Goal: Task Accomplishment & Management: Manage account settings

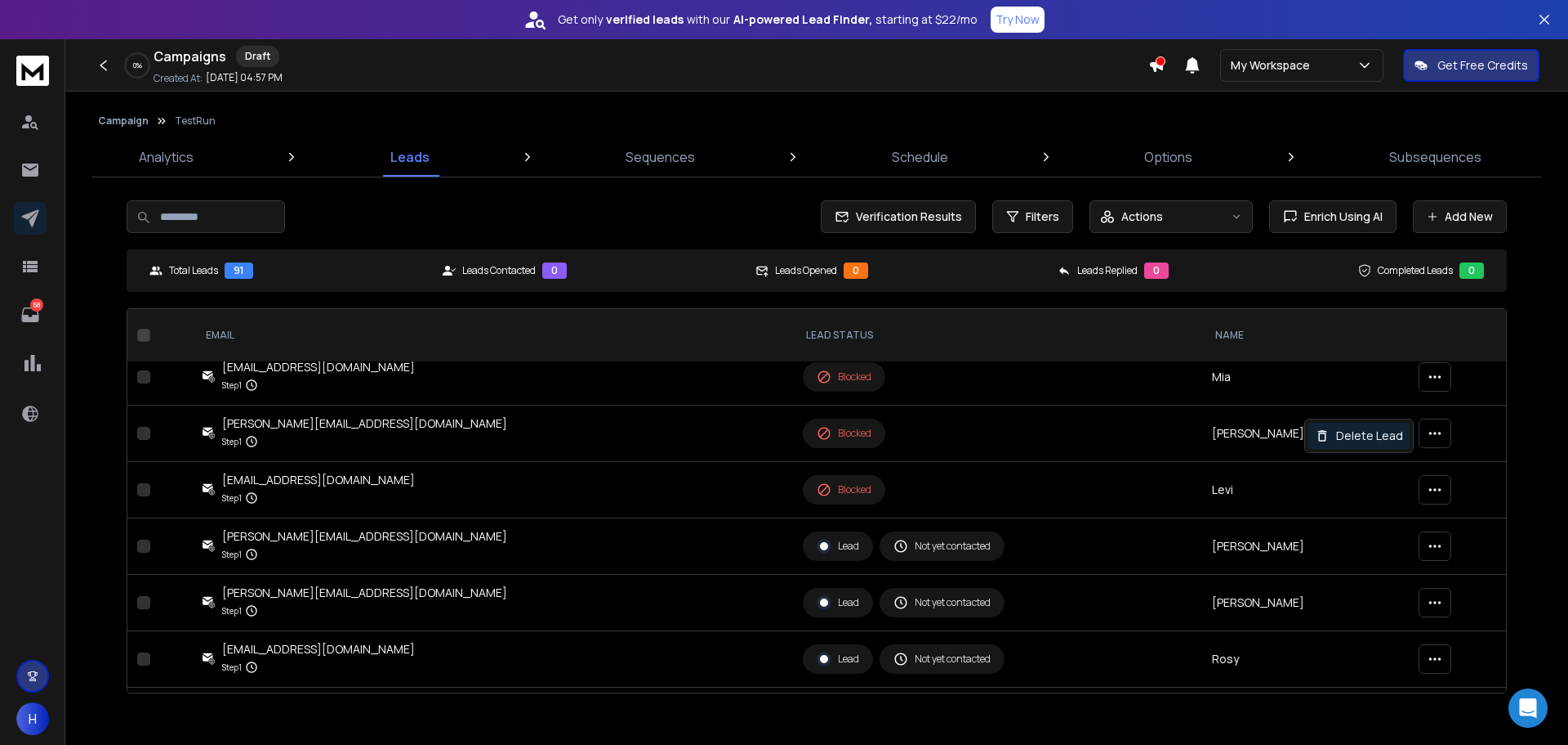
scroll to position [1471, 0]
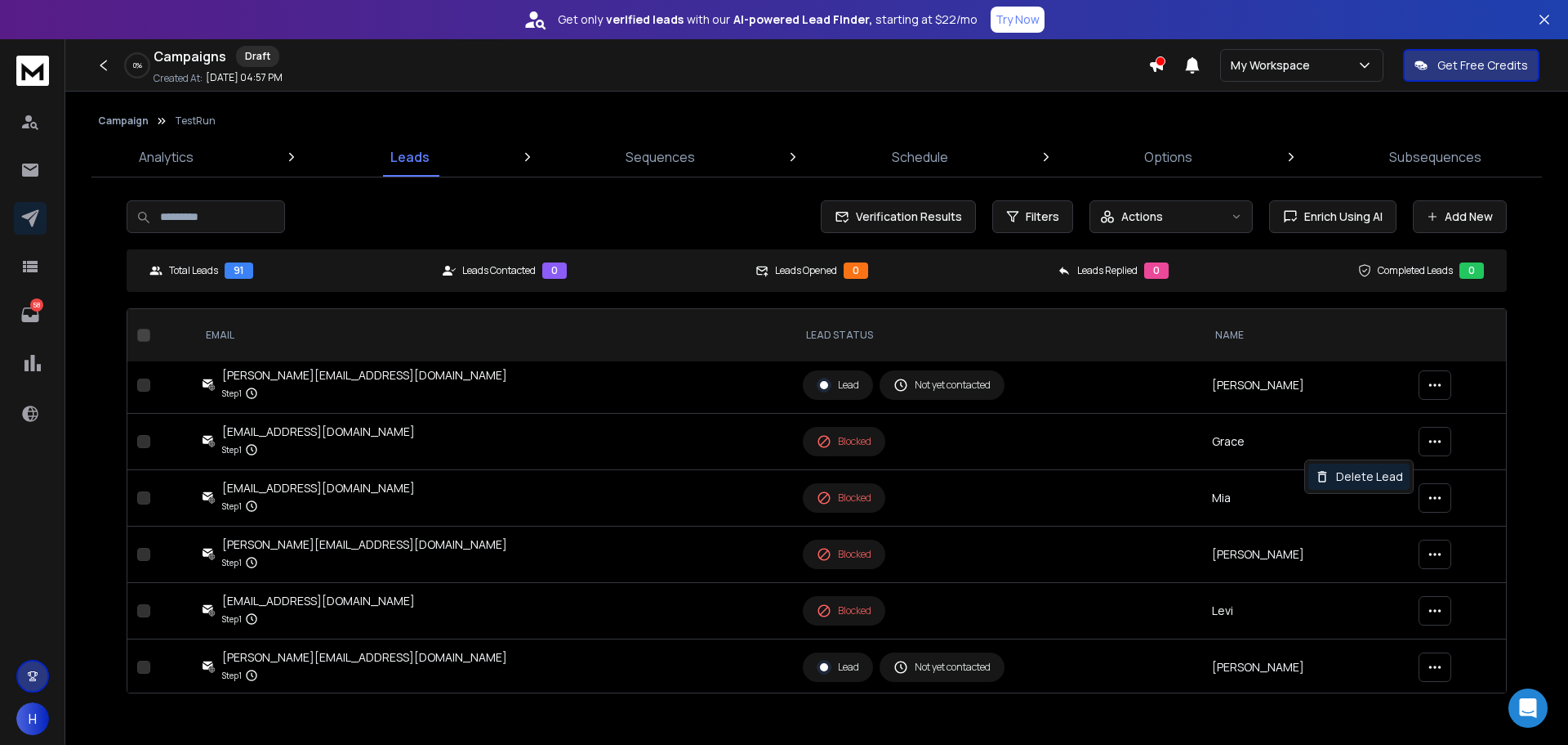
drag, startPoint x: 149, startPoint y: 437, endPoint x: 146, endPoint y: 467, distance: 30.1
click at [148, 439] on button "button" at bounding box center [144, 441] width 13 height 13
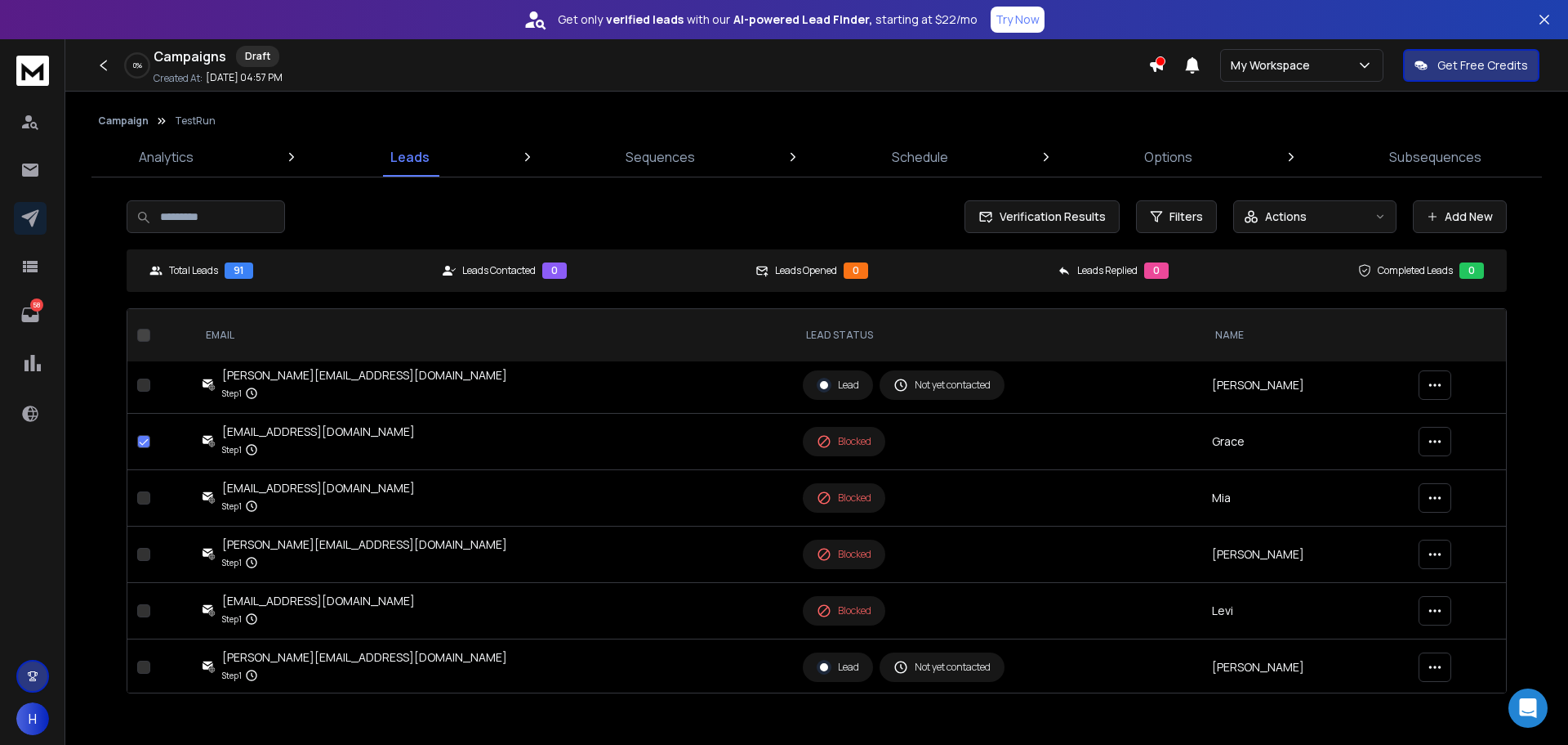
click at [144, 495] on td at bounding box center [161, 499] width 66 height 56
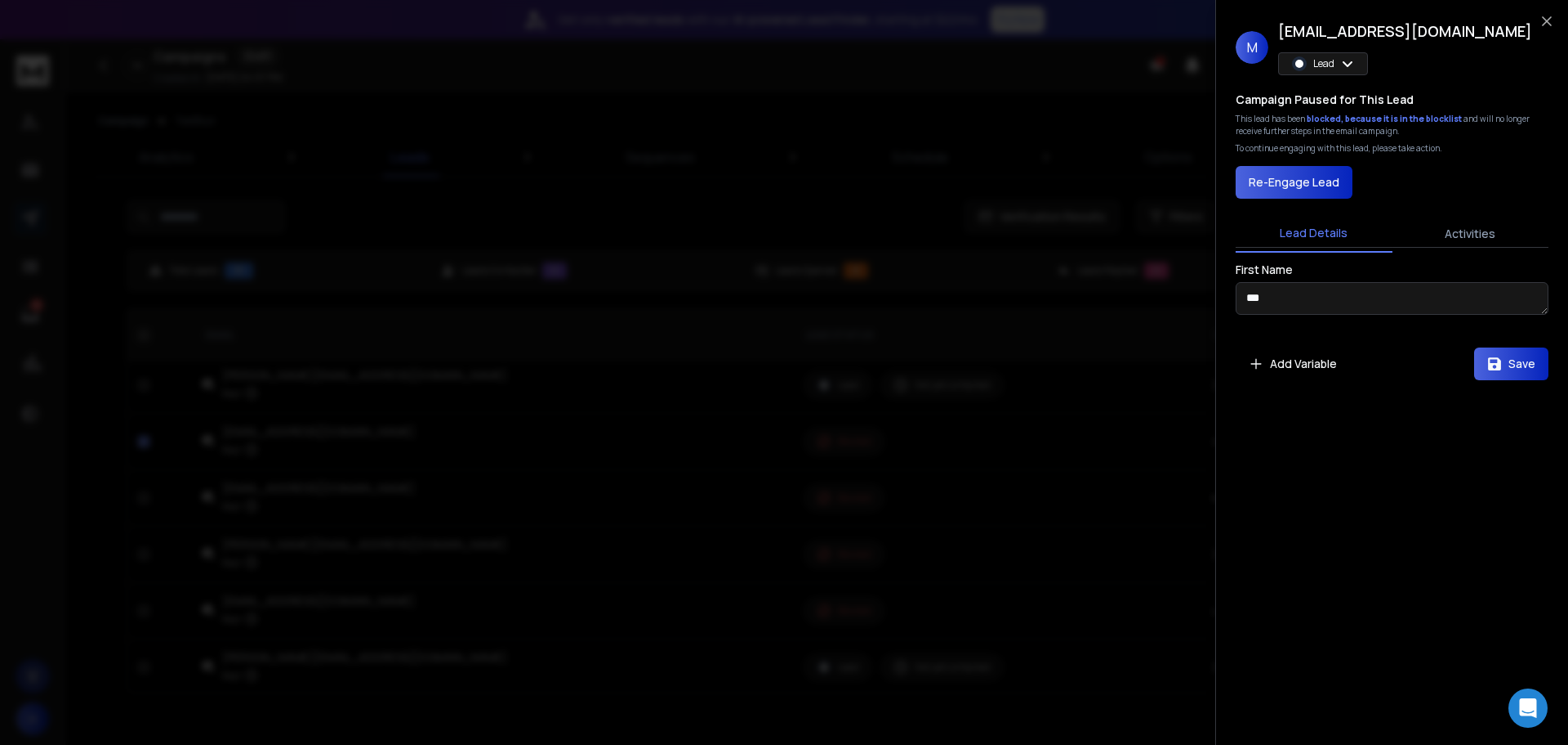
click at [143, 496] on div at bounding box center [784, 372] width 1568 height 745
click at [143, 496] on button "button" at bounding box center [144, 498] width 13 height 13
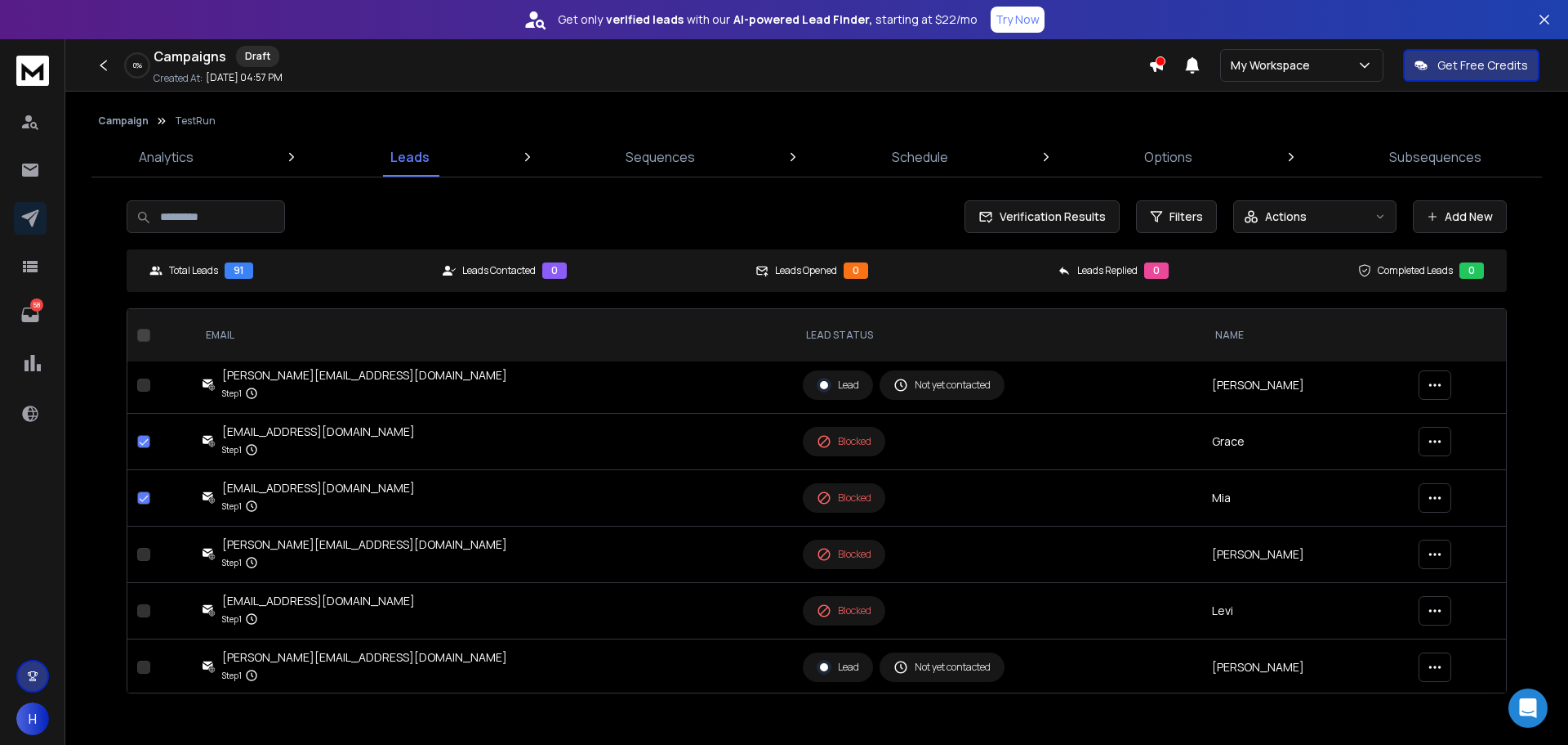
click at [139, 555] on button "button" at bounding box center [144, 554] width 13 height 13
click at [142, 611] on button "button" at bounding box center [144, 610] width 13 height 13
click at [1386, 214] on icon "button" at bounding box center [1380, 216] width 11 height 13
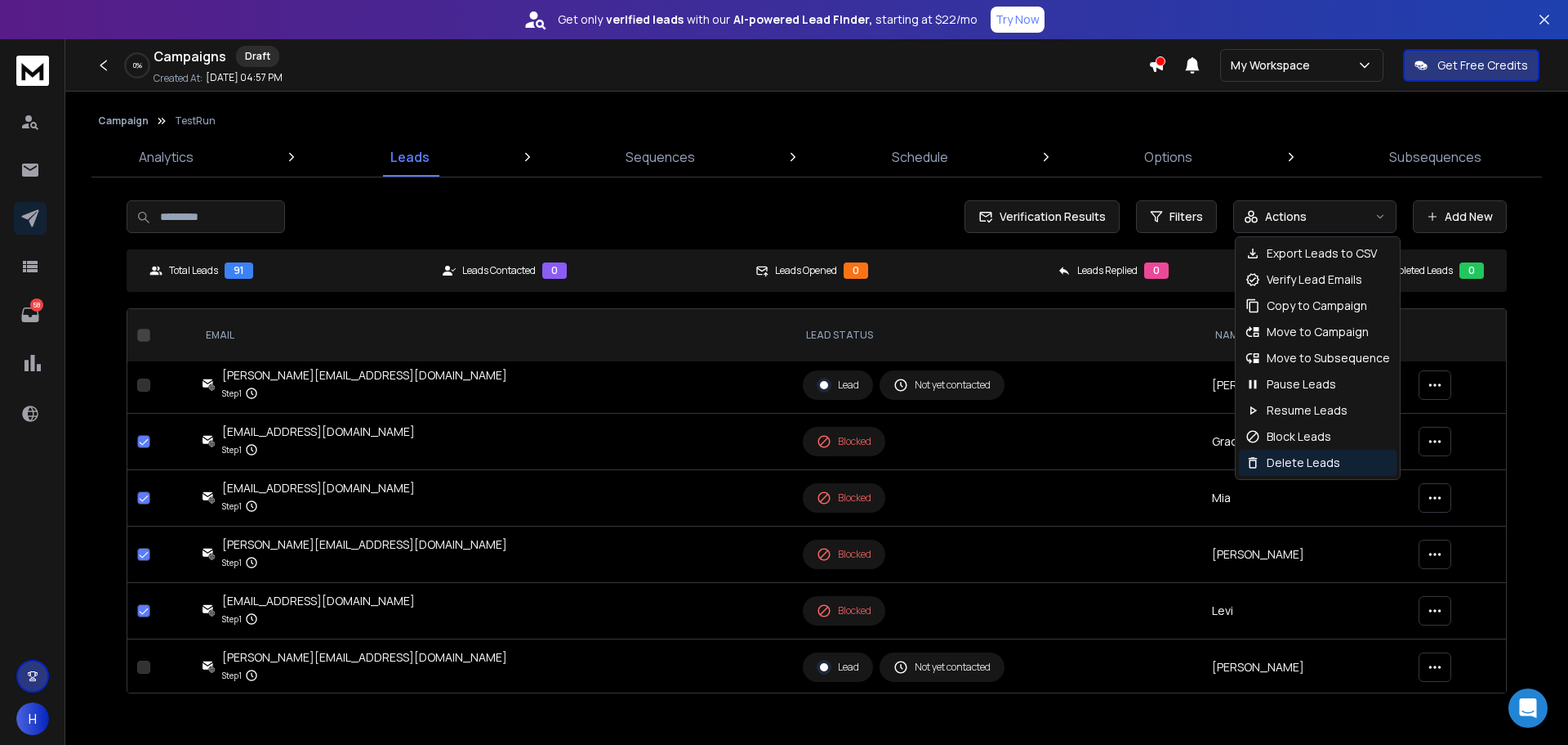
click at [1318, 463] on p "Delete Leads" at bounding box center [1304, 462] width 73 height 16
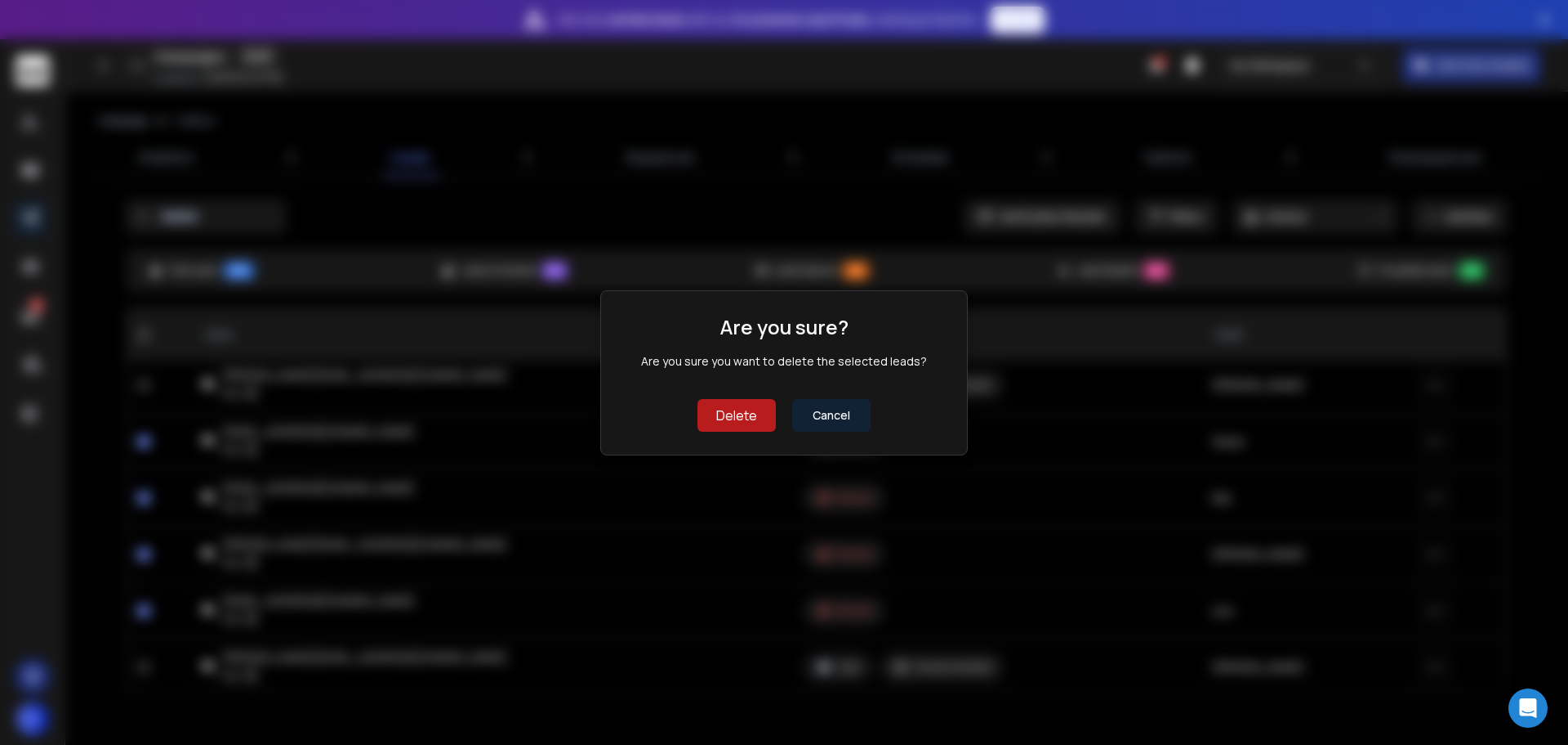
click at [729, 413] on button "Delete" at bounding box center [736, 415] width 78 height 33
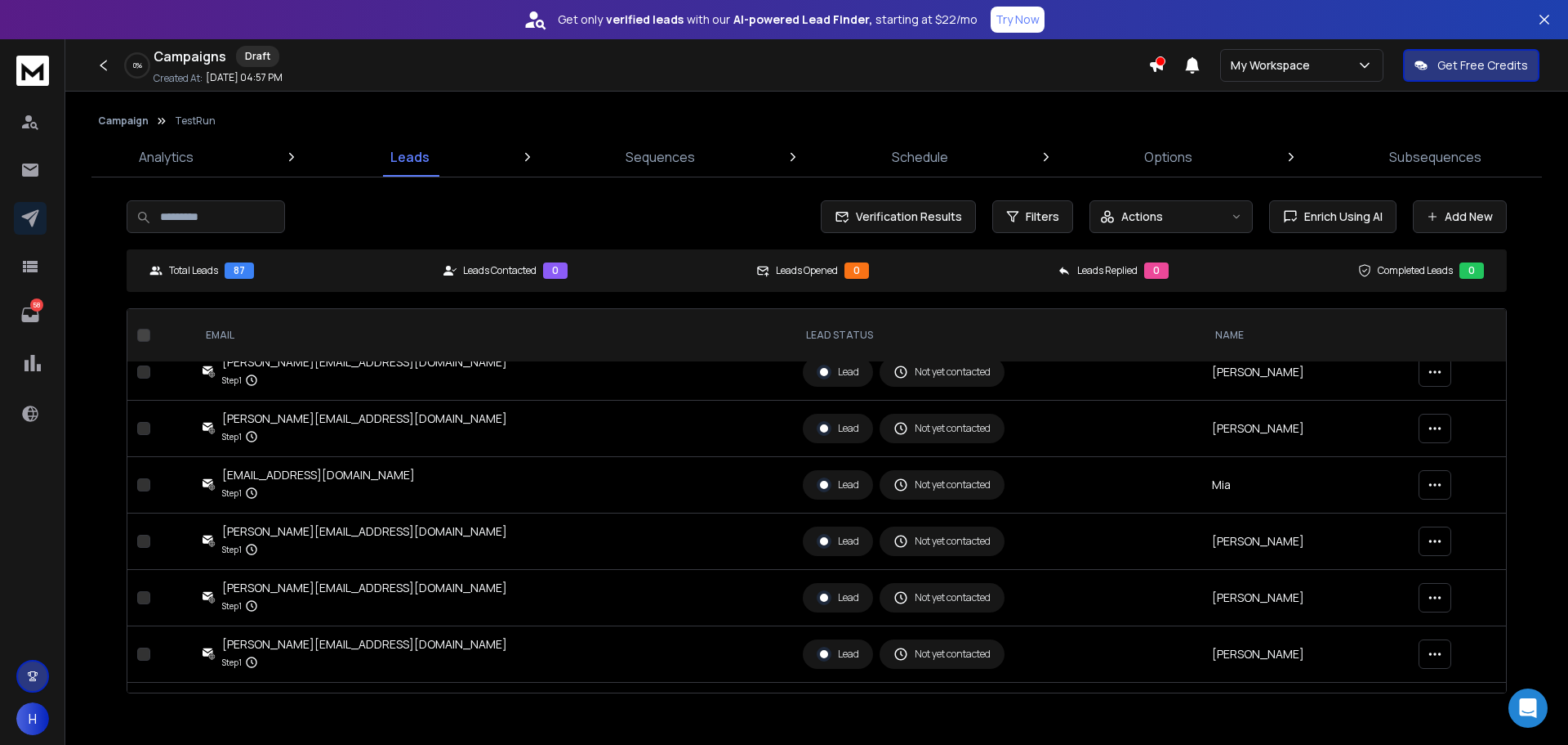
scroll to position [0, 0]
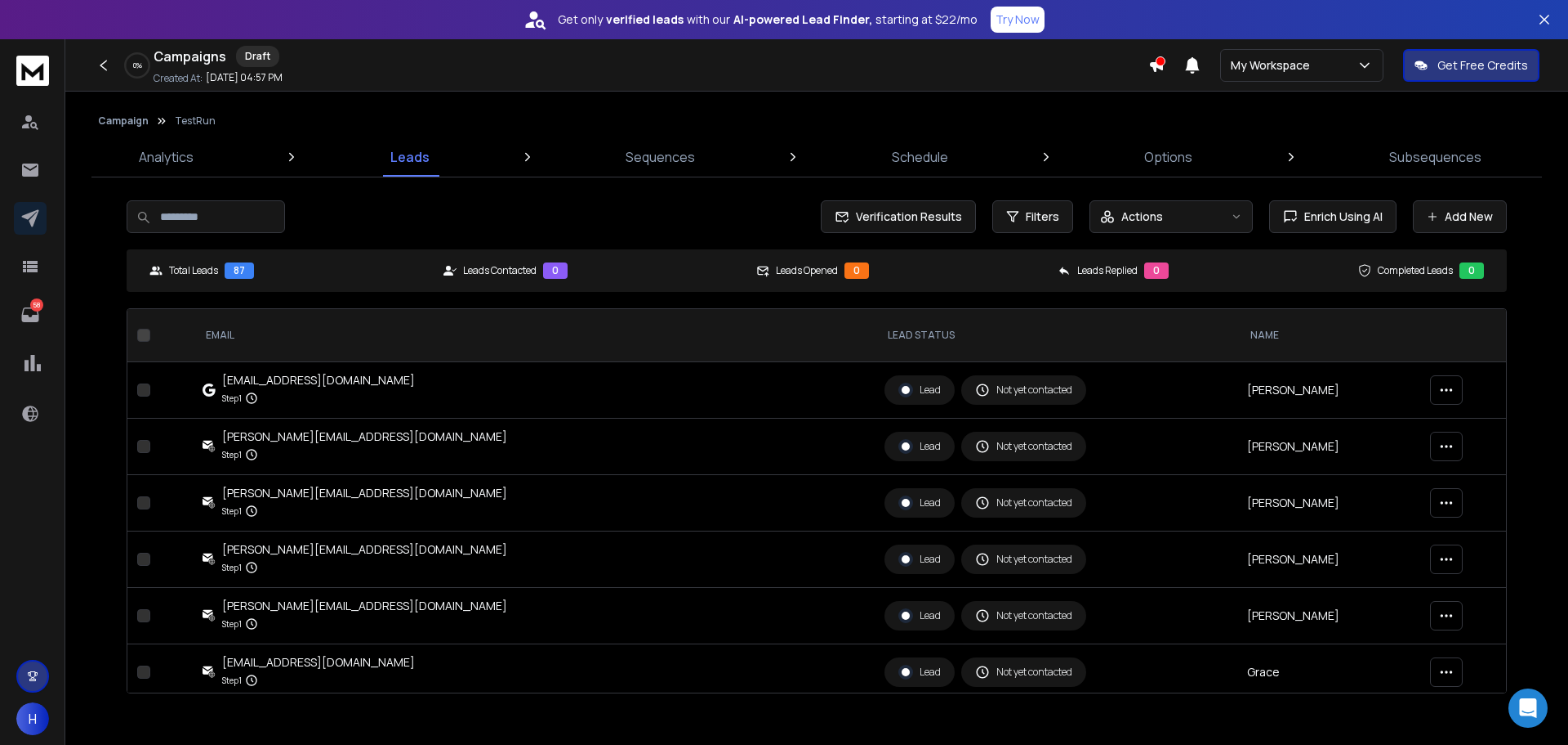
click at [227, 156] on div "Analytics Leads Sequences Schedule Options Subsequences" at bounding box center [809, 157] width 1437 height 40
click at [416, 159] on p "Leads" at bounding box center [410, 156] width 39 height 20
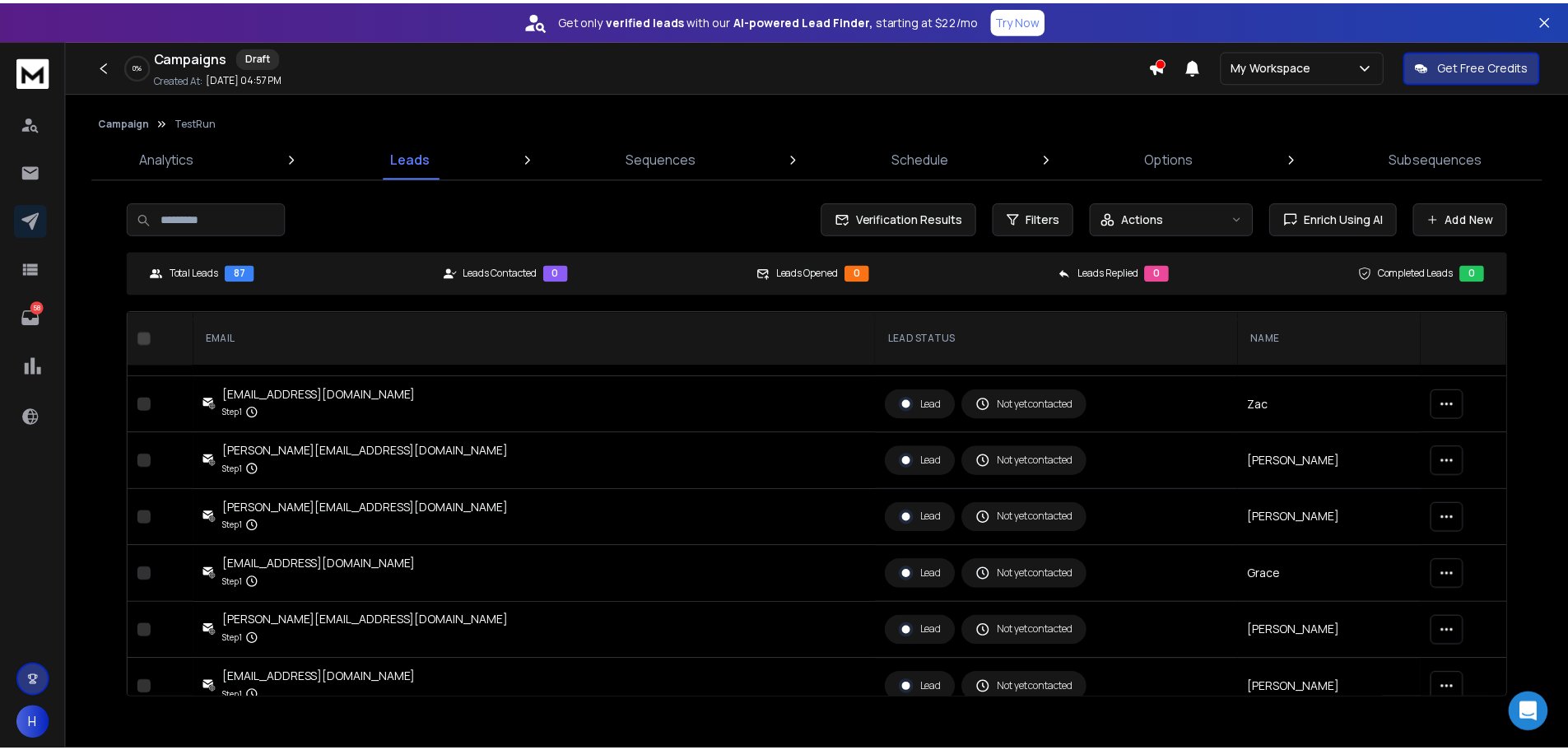
scroll to position [2551, 0]
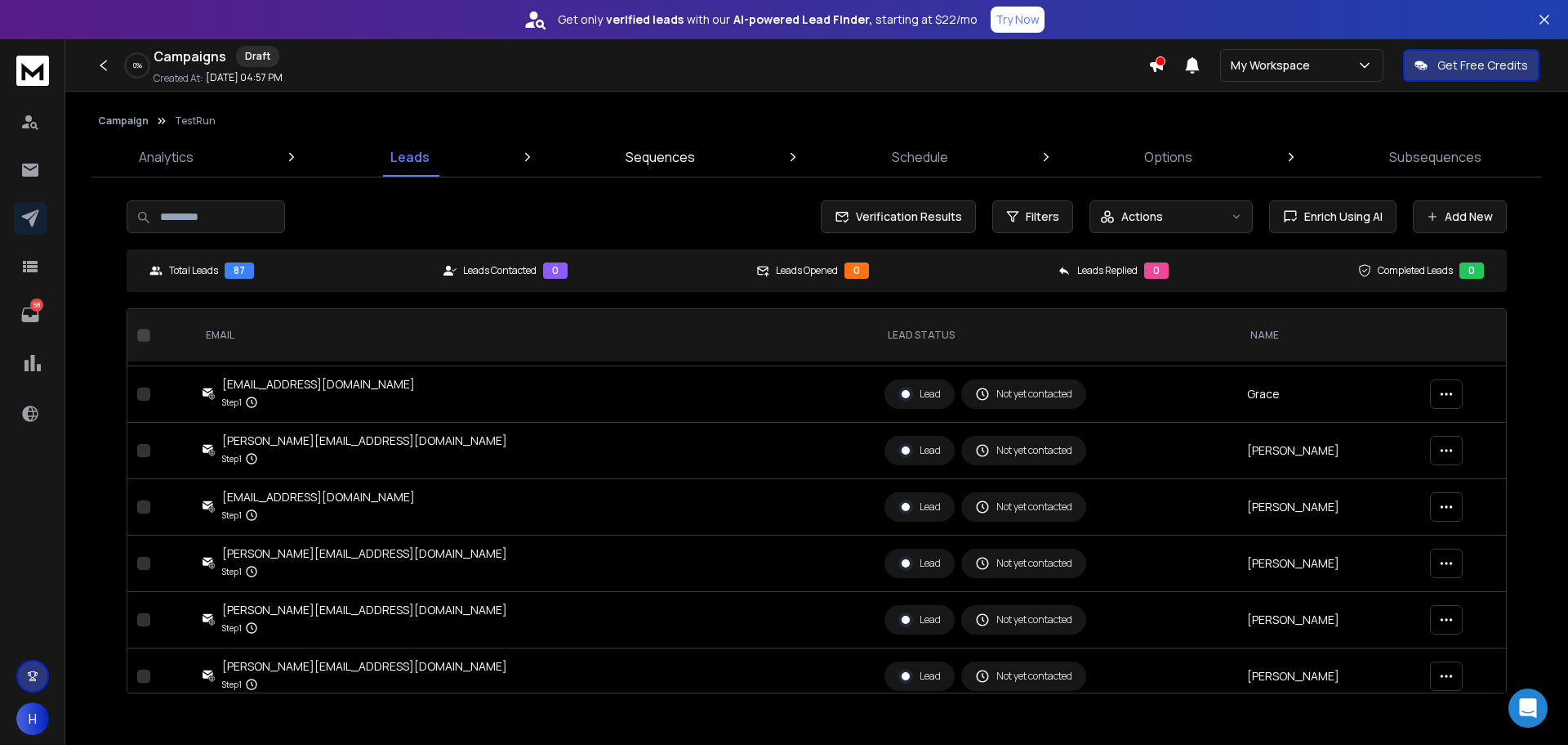
click at [660, 158] on p "Sequences" at bounding box center [661, 156] width 70 height 20
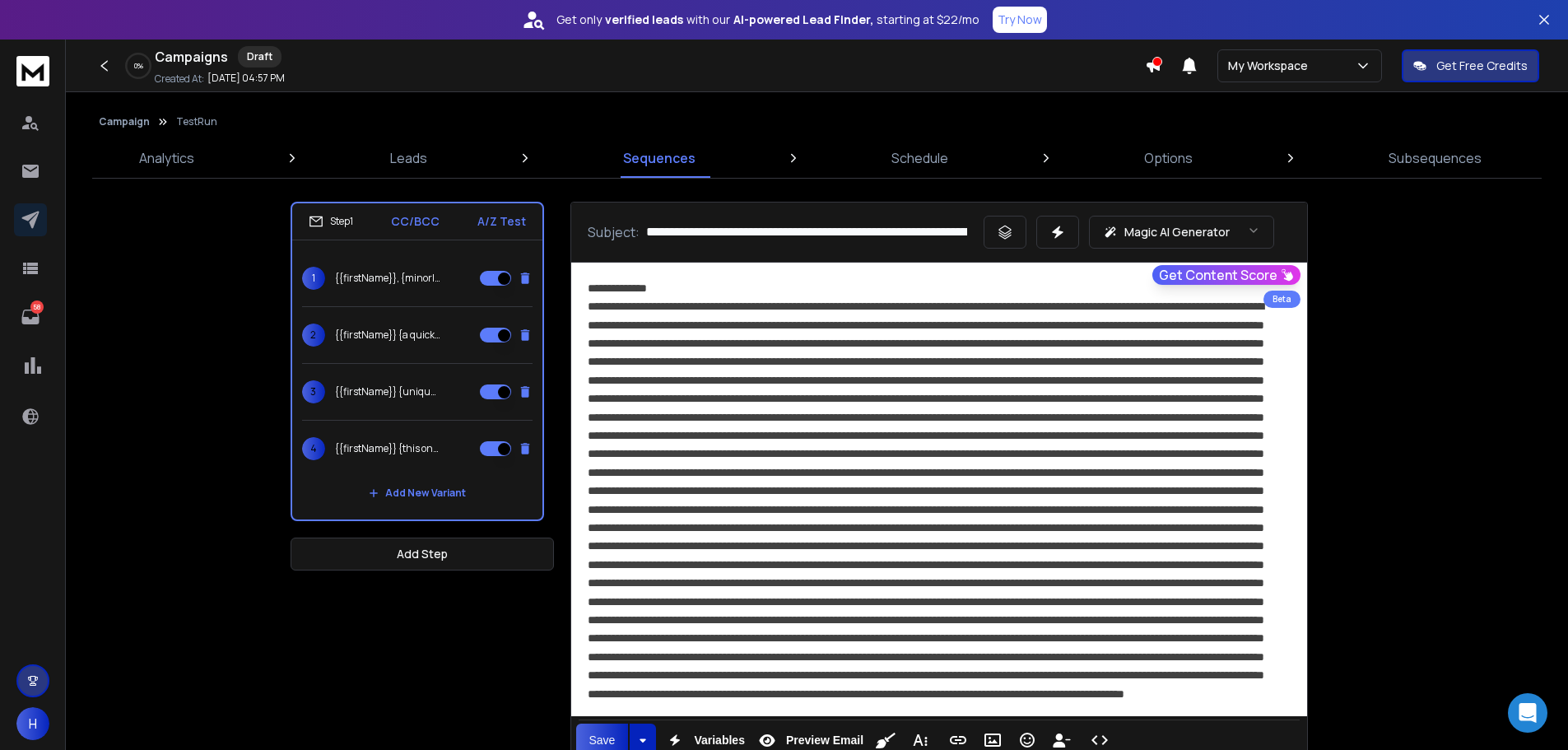
drag, startPoint x: 792, startPoint y: 654, endPoint x: 342, endPoint y: 280, distance: 585.1
click at [342, 280] on p "{{firstName}}, {minor|small|tiny|modest|little} {shift|pivot|alteration|course …" at bounding box center [387, 278] width 105 height 13
click at [429, 342] on div "2 {{firstName}} {a quick pivot|a subtle shift|gentle change|a tiny move|increas…" at bounding box center [371, 334] width 138 height 23
drag, startPoint x: 316, startPoint y: 395, endPoint x: 318, endPoint y: 406, distance: 11.2
click at [317, 394] on span "3" at bounding box center [314, 391] width 23 height 23
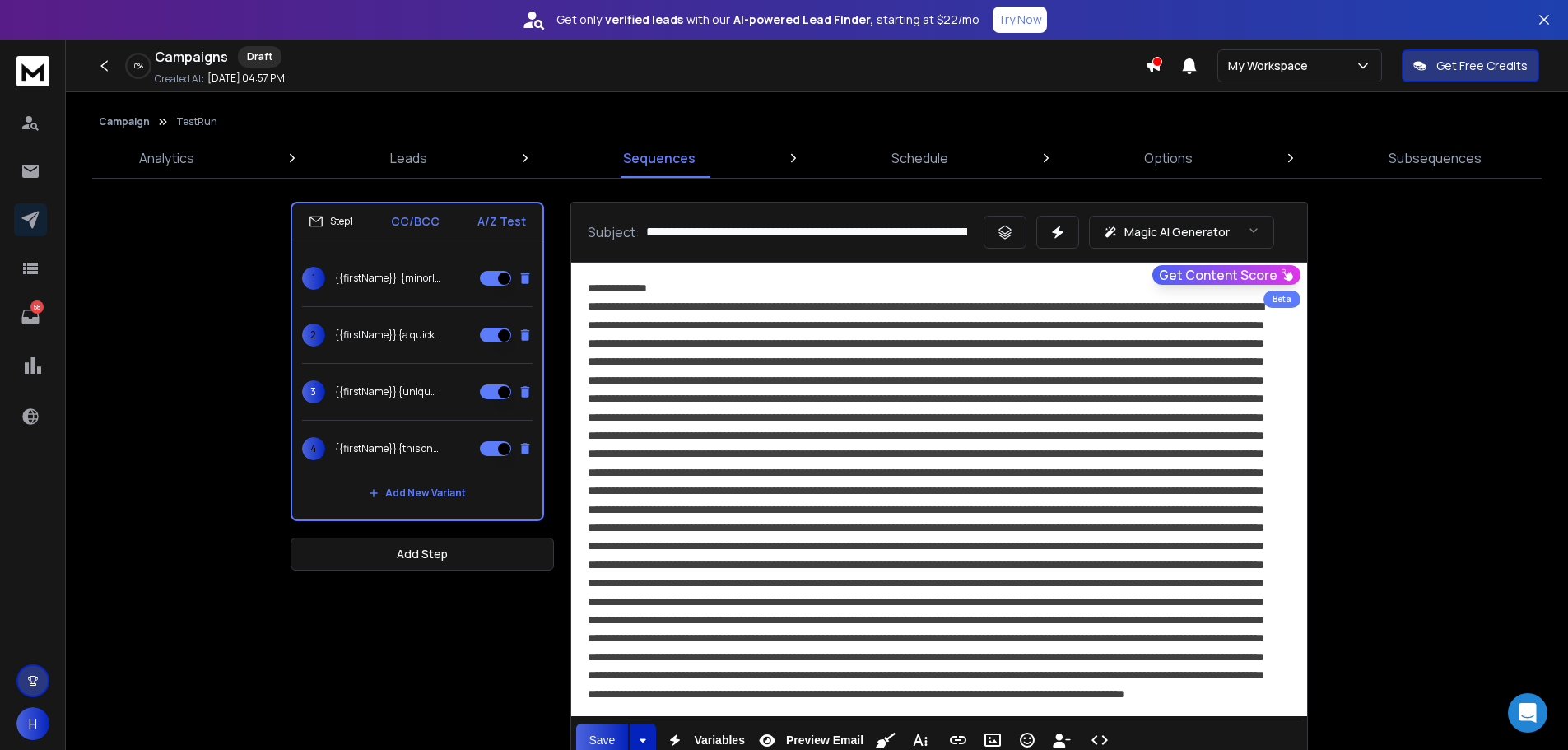
click at [312, 449] on span "4" at bounding box center [314, 448] width 23 height 23
click at [516, 231] on div "Step 1 CC/BCC A/Z Test" at bounding box center [417, 222] width 250 height 37
click at [512, 225] on p "A/Z Test" at bounding box center [501, 221] width 48 height 16
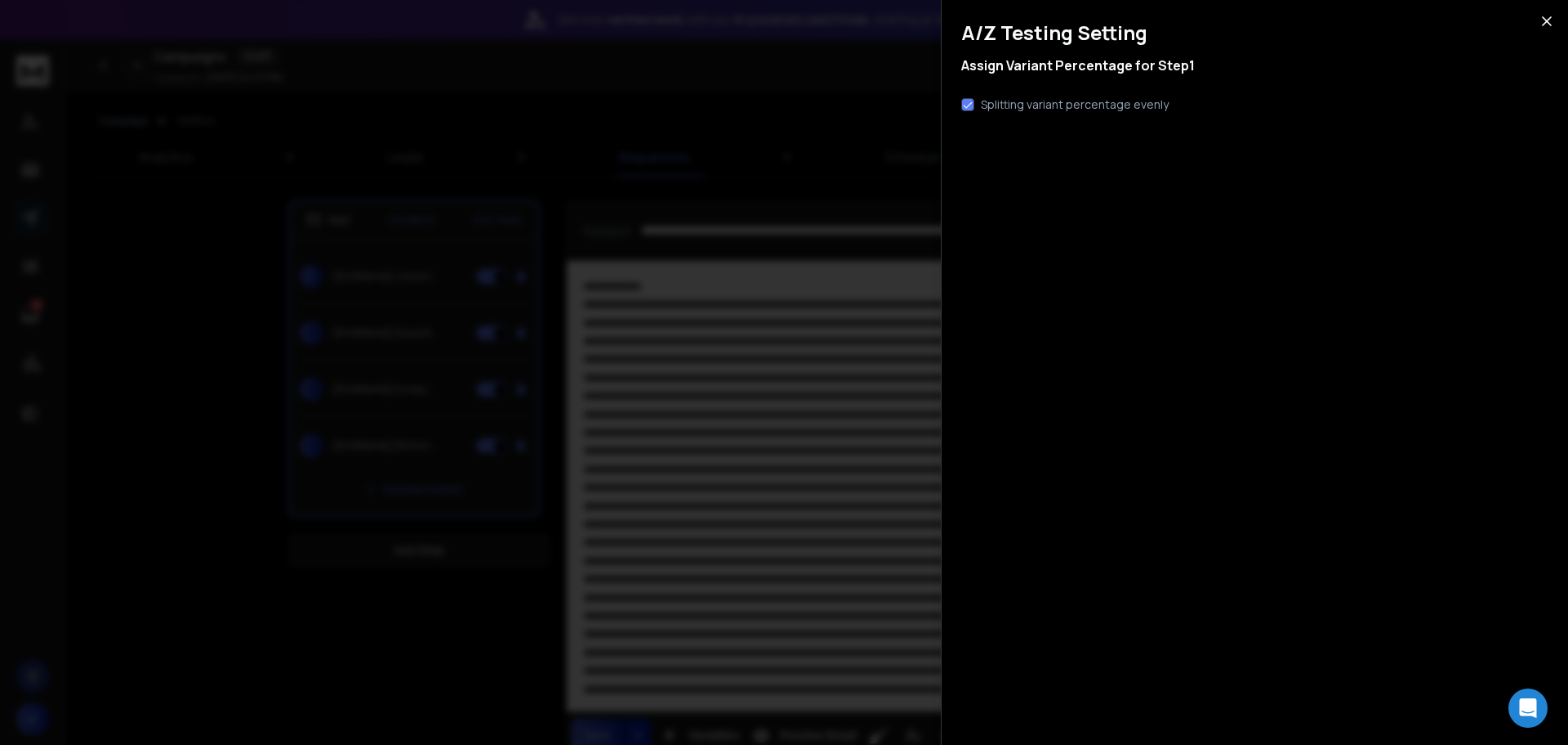
click at [1549, 24] on icon "button" at bounding box center [1546, 21] width 8 height 8
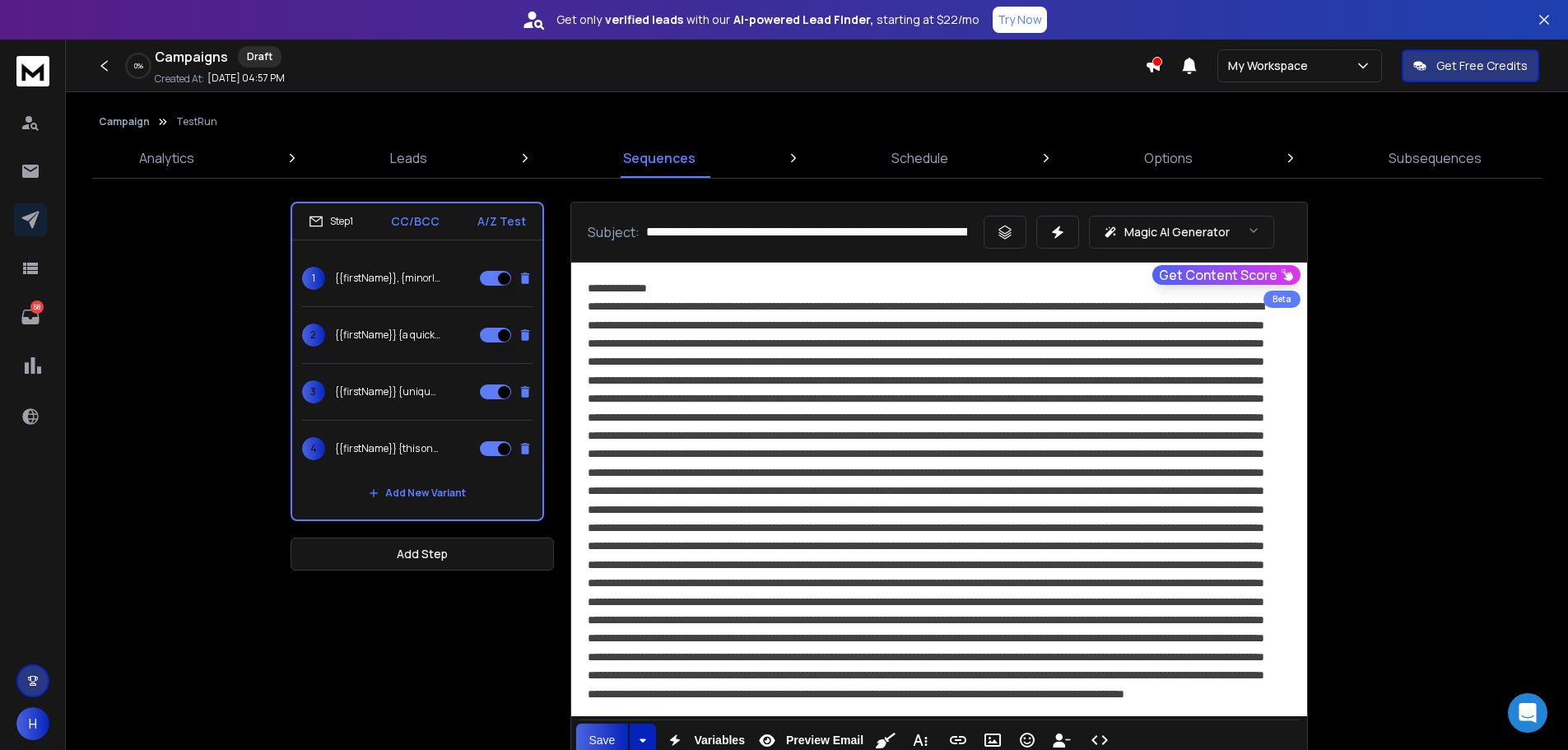
click at [672, 287] on div "**********" at bounding box center [932, 288] width 691 height 18
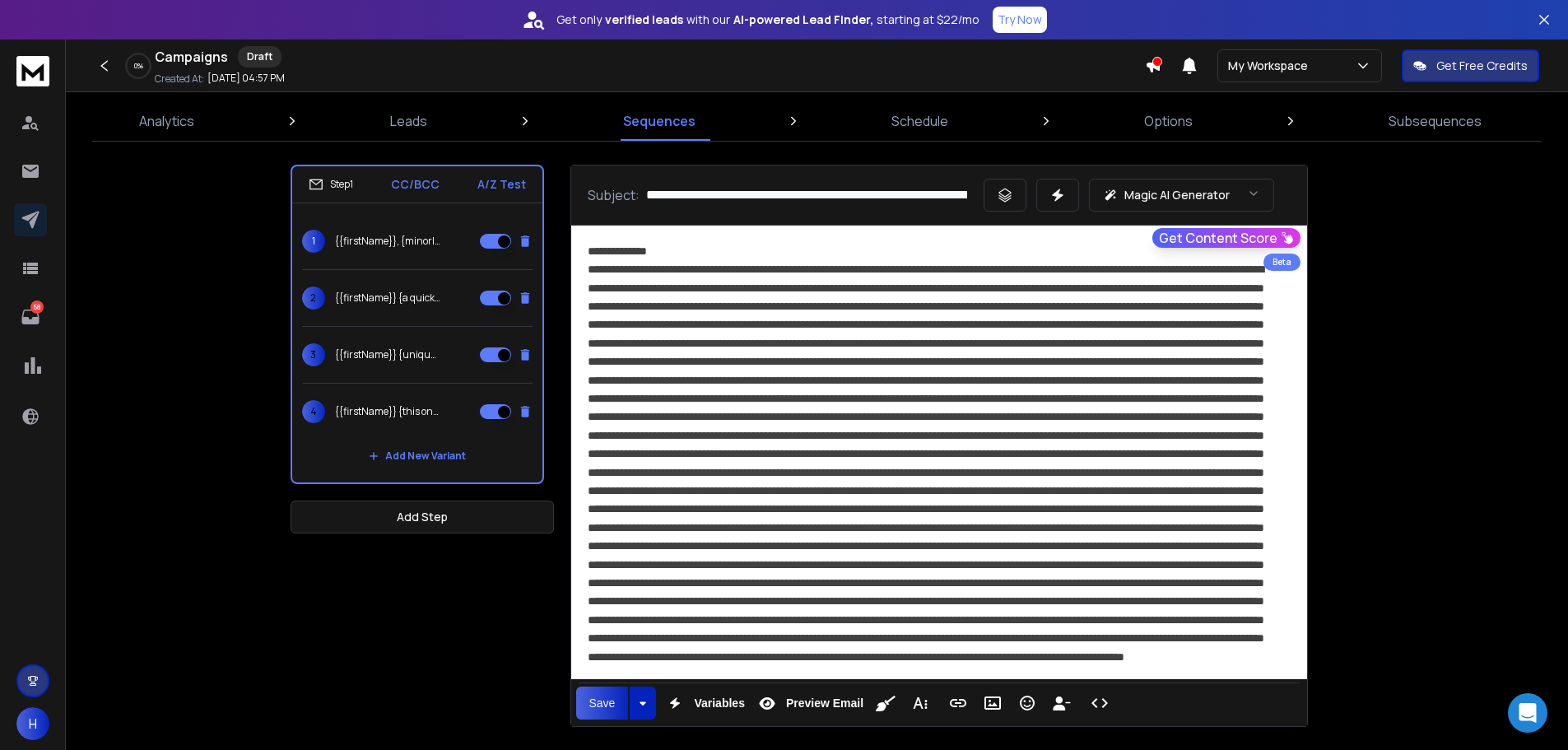
click at [666, 250] on div "**********" at bounding box center [932, 250] width 691 height 18
drag, startPoint x: 310, startPoint y: 296, endPoint x: 311, endPoint y: 358, distance: 62.0
click at [311, 295] on span "2" at bounding box center [314, 297] width 23 height 23
click at [312, 356] on span "3" at bounding box center [314, 354] width 23 height 23
click at [319, 415] on span "4" at bounding box center [314, 411] width 23 height 23
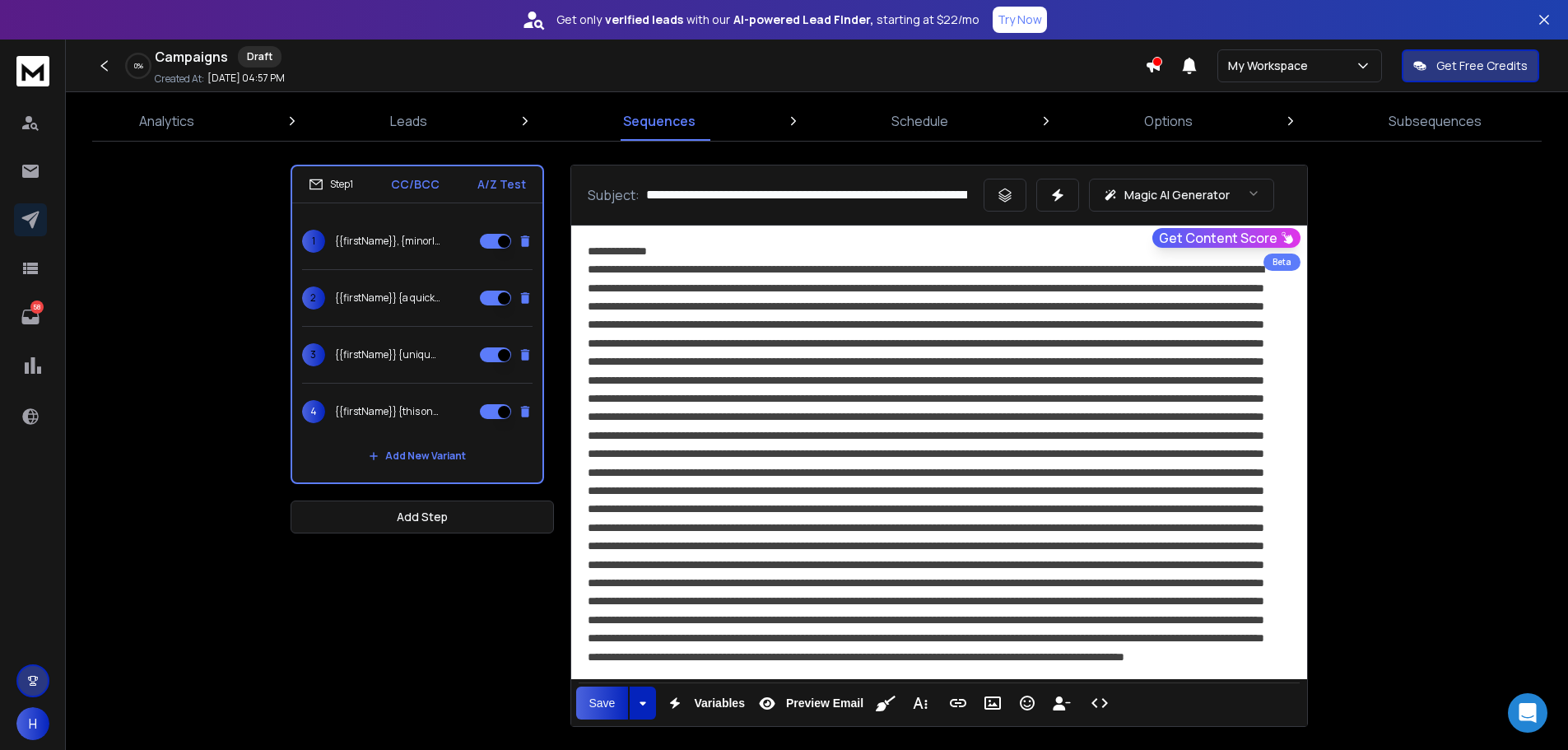
click at [323, 245] on span "1" at bounding box center [314, 241] width 23 height 23
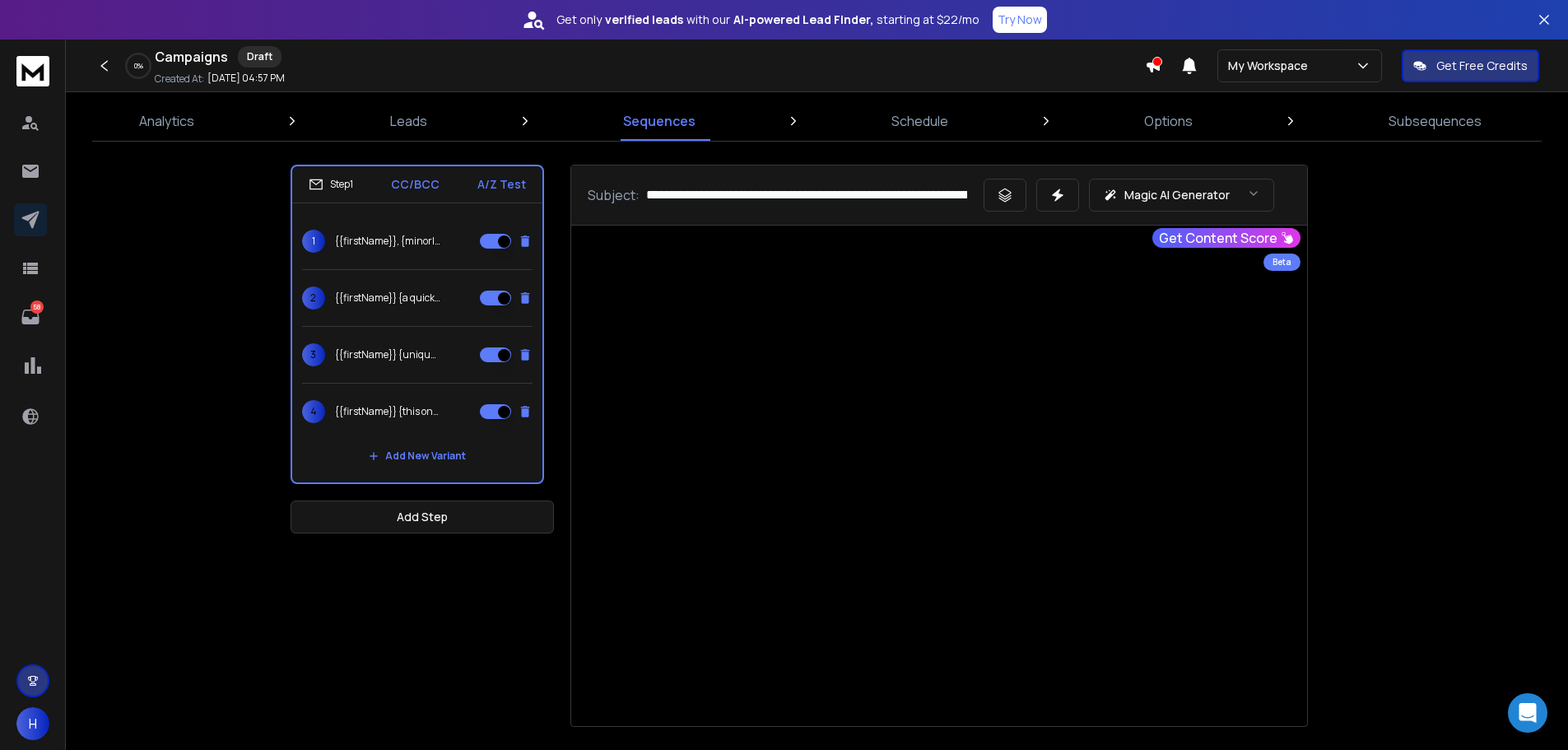
type input "**********"
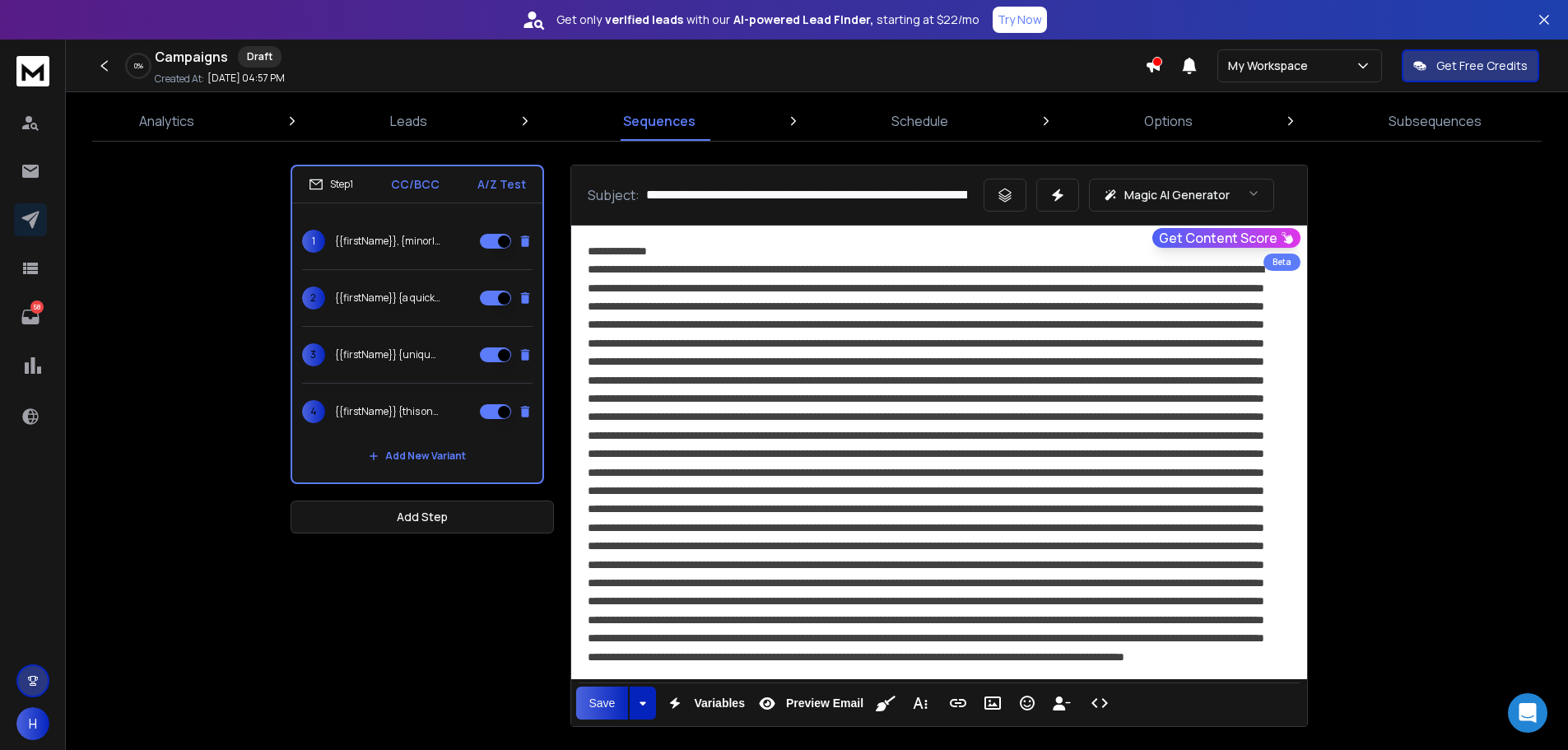
click at [672, 250] on div "**********" at bounding box center [932, 250] width 691 height 18
drag, startPoint x: 827, startPoint y: 278, endPoint x: 1007, endPoint y: 193, distance: 199.1
click at [1007, 193] on icon at bounding box center [1005, 195] width 15 height 15
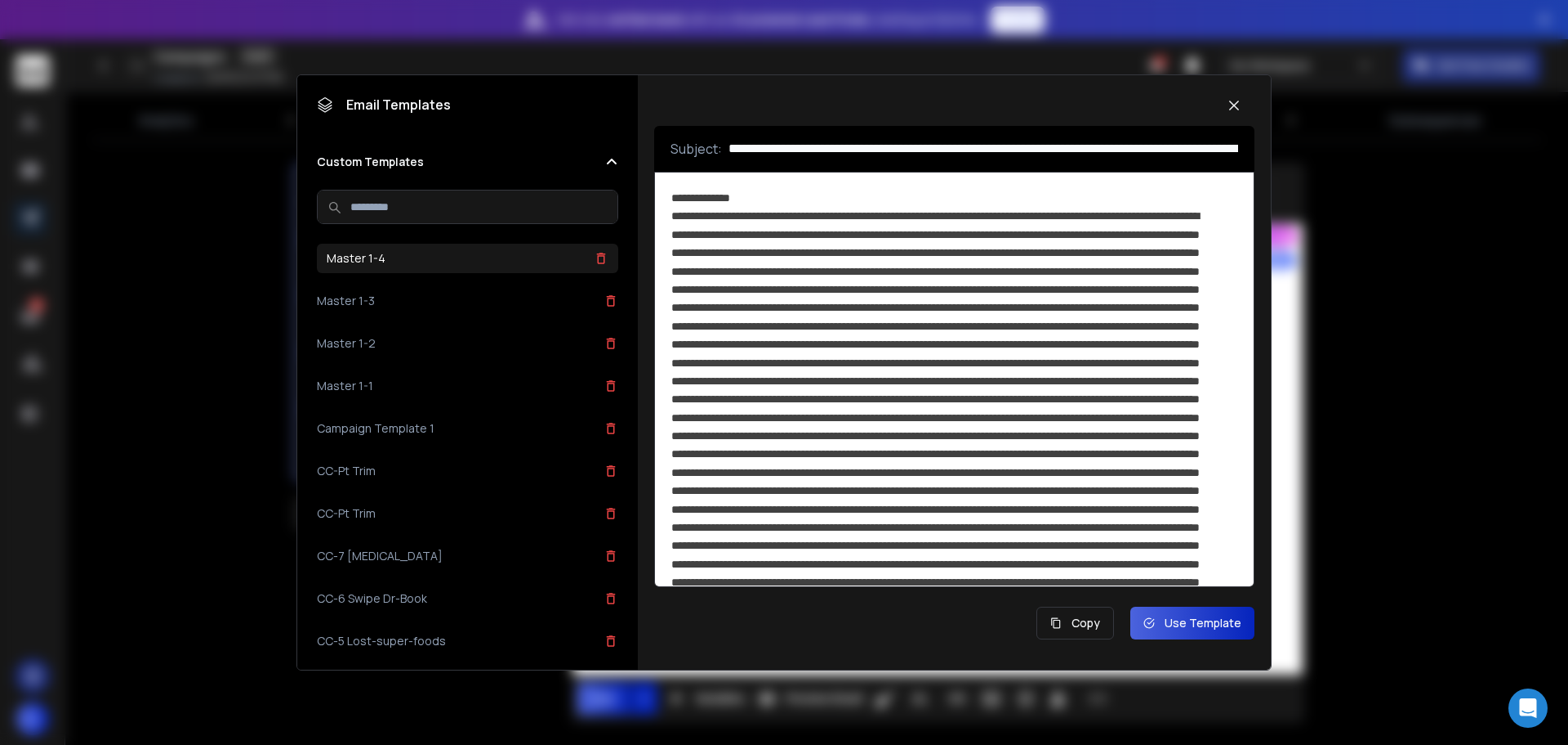
click at [1228, 102] on icon at bounding box center [1234, 105] width 15 height 15
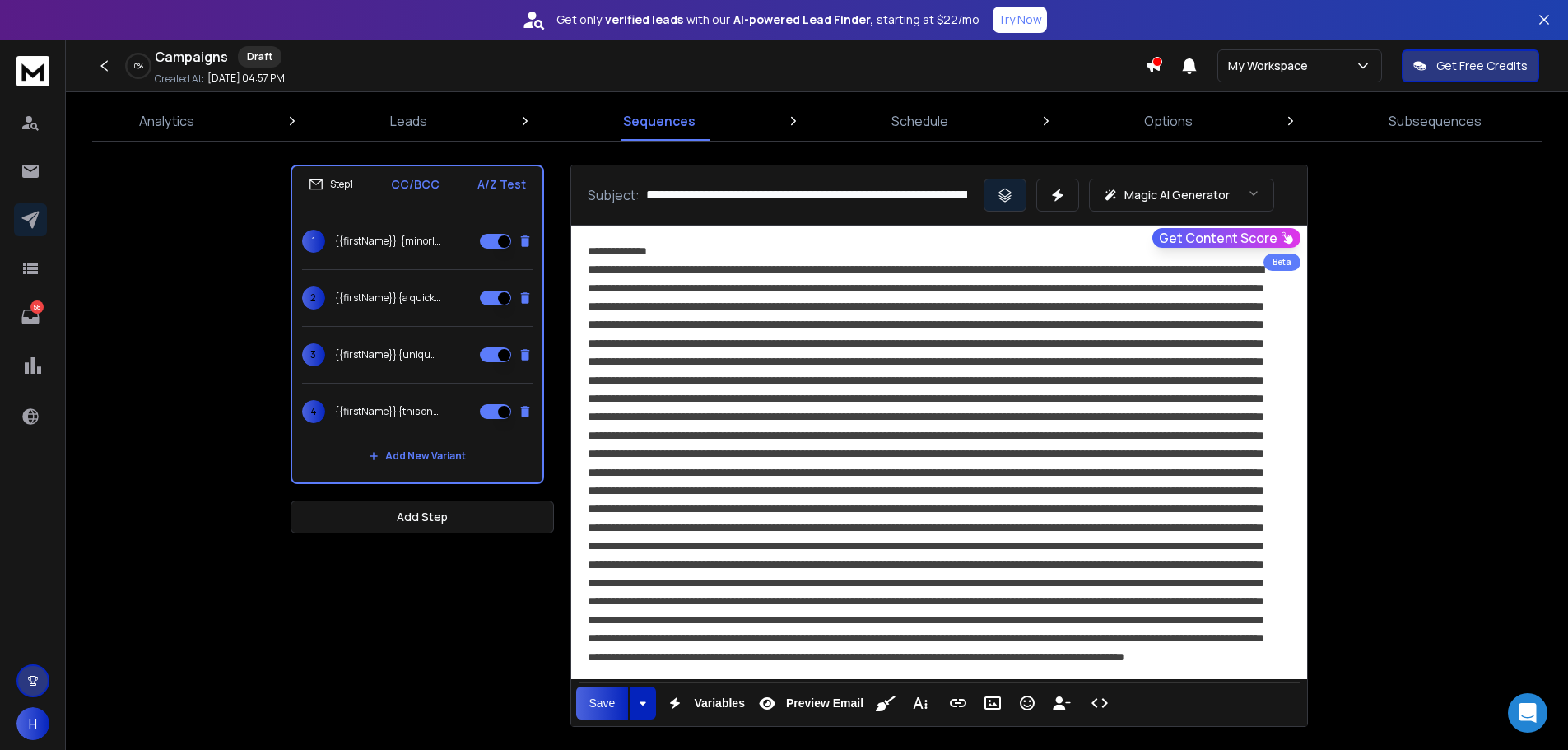
click at [1014, 201] on button at bounding box center [1004, 195] width 43 height 33
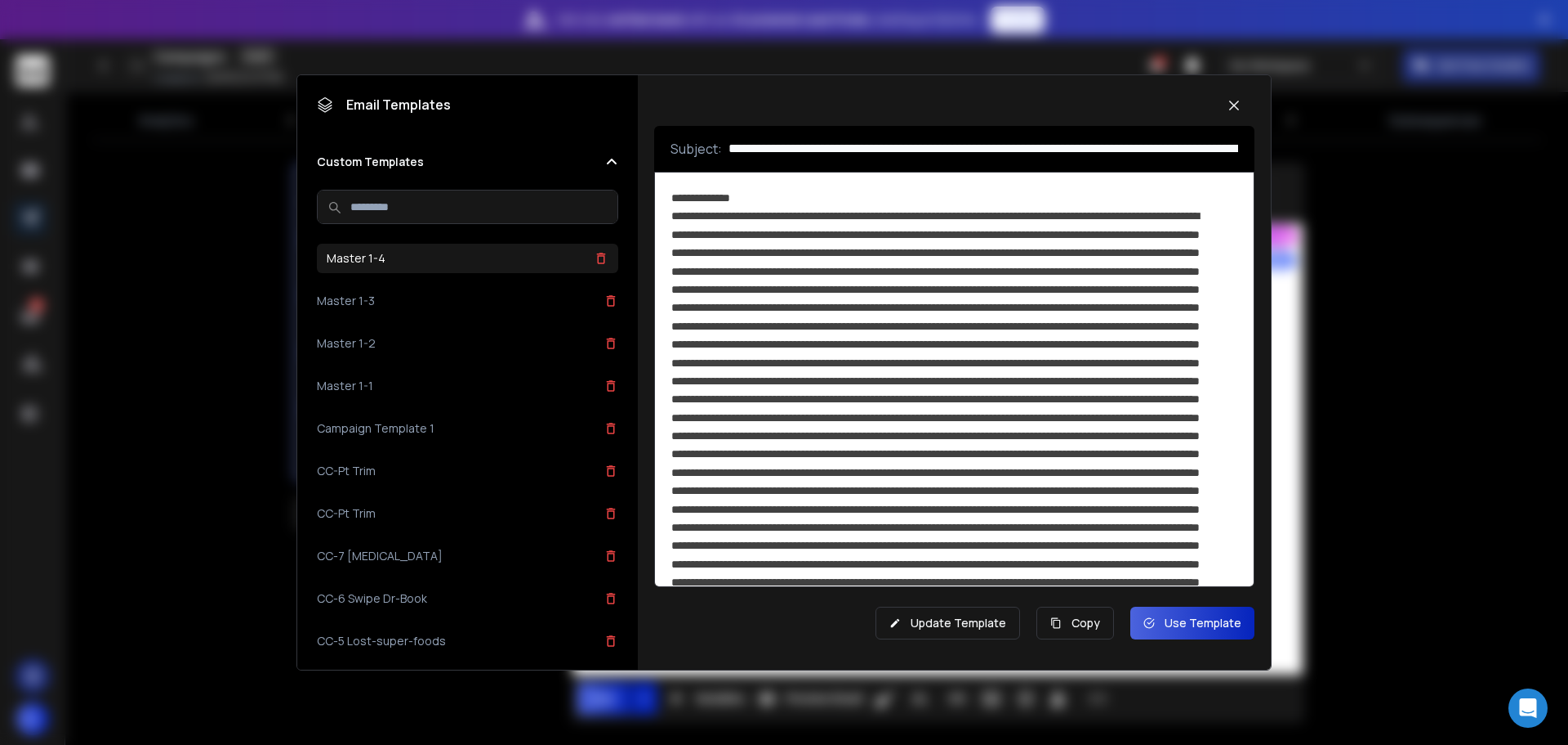
click at [355, 304] on h3 "Master 1-3" at bounding box center [346, 300] width 58 height 16
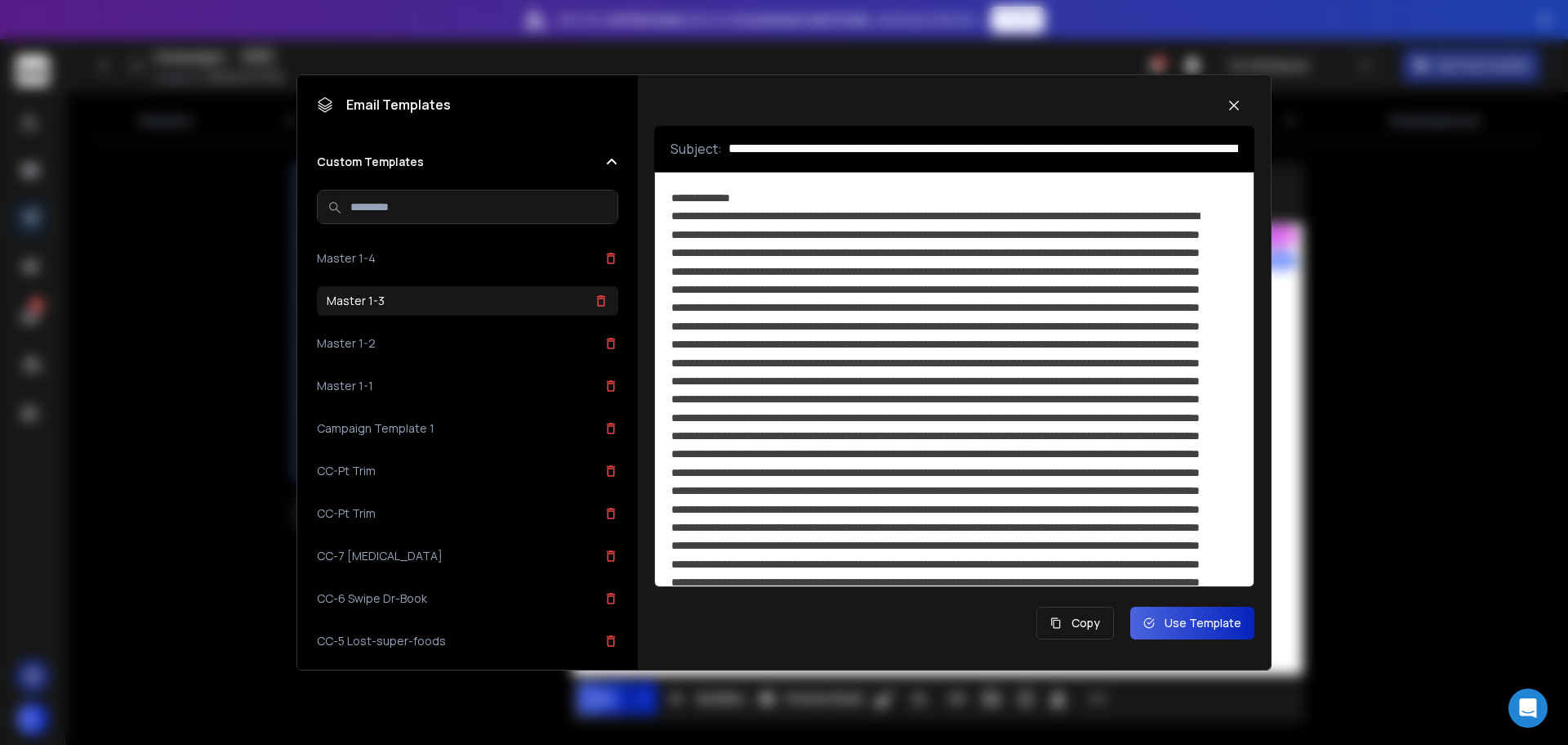
click at [350, 341] on h3 "Master 1-2" at bounding box center [346, 342] width 59 height 16
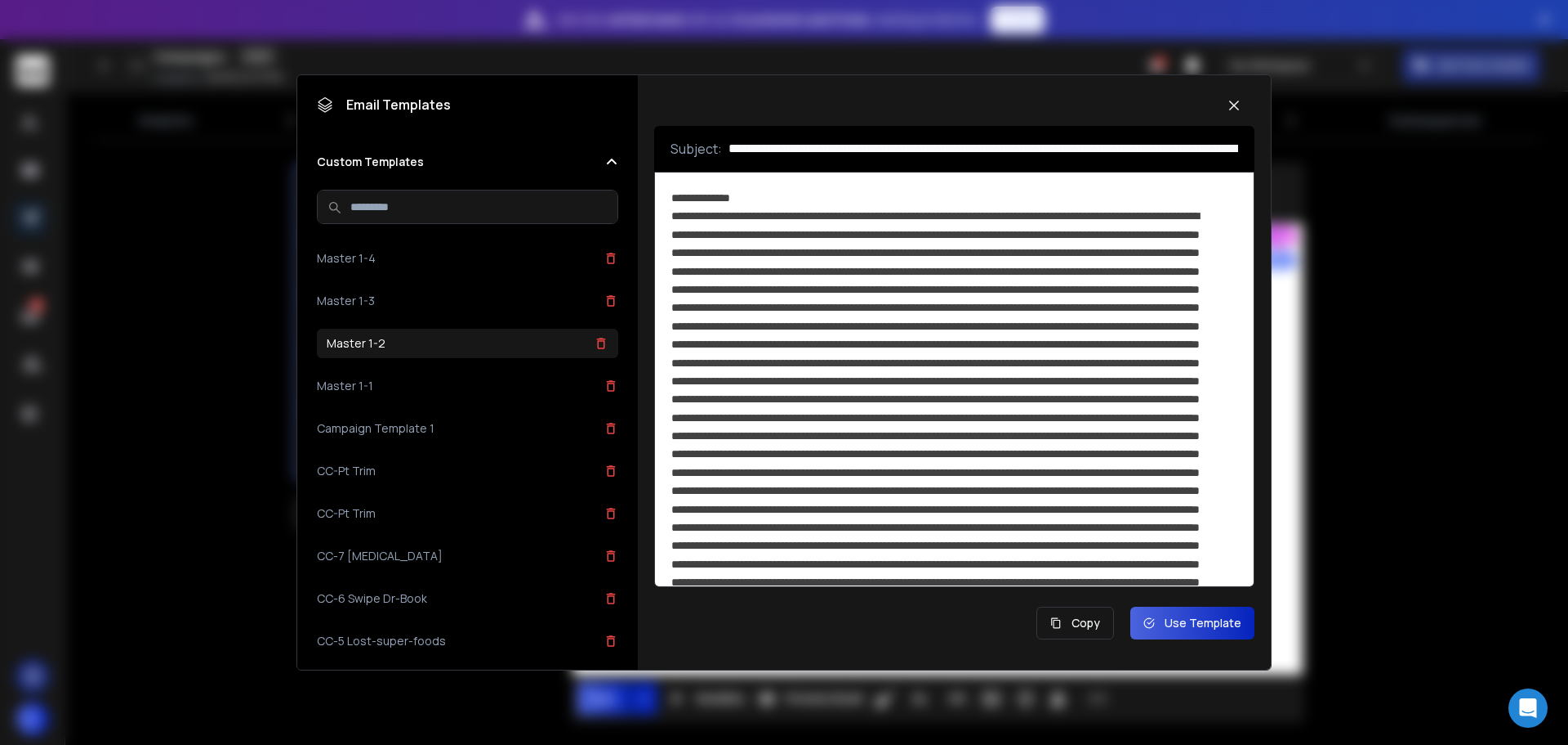
click at [353, 380] on h3 "Master 1-1" at bounding box center [345, 385] width 56 height 16
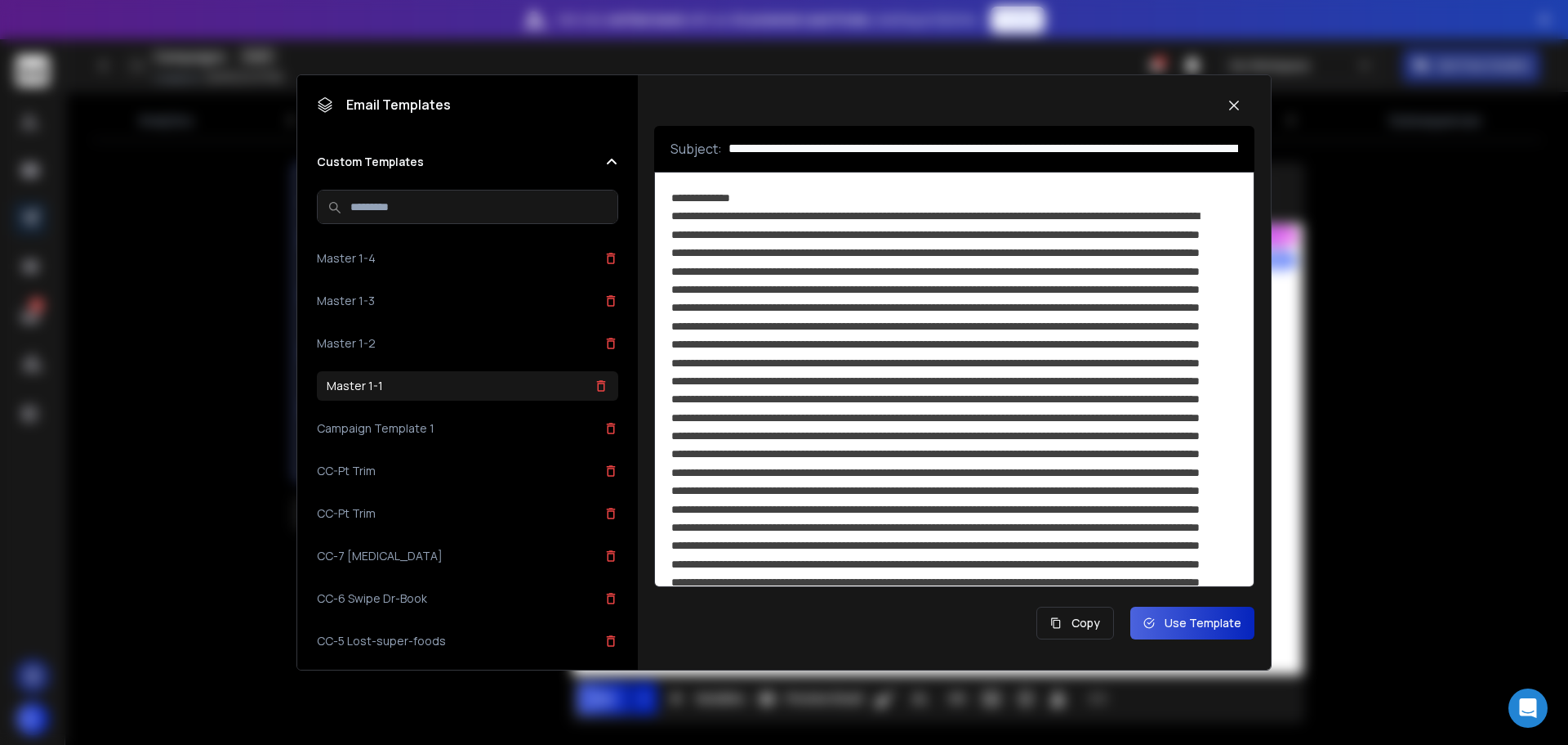
click at [352, 342] on h3 "Master 1-2" at bounding box center [346, 342] width 59 height 16
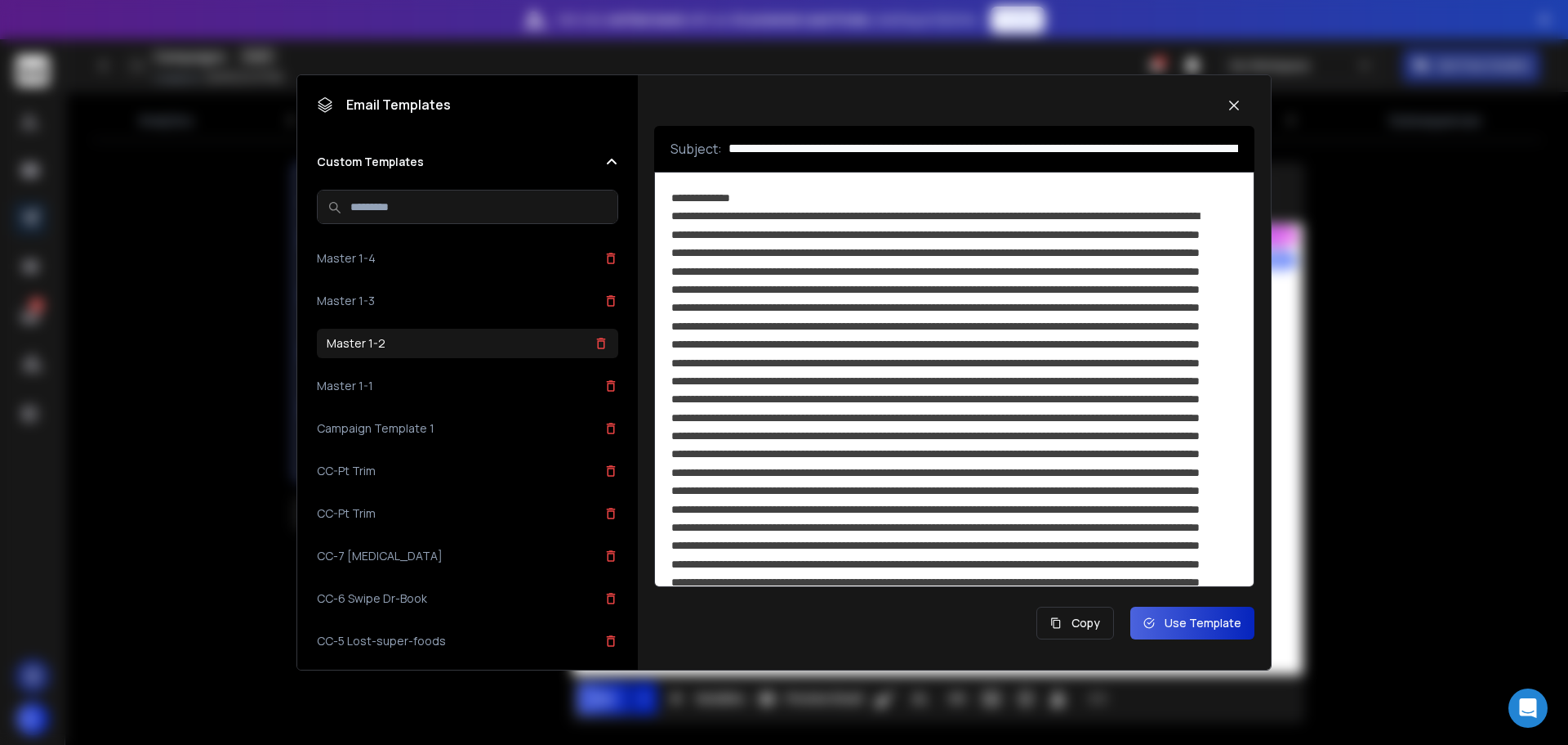
click at [347, 299] on h3 "Master 1-3" at bounding box center [346, 300] width 58 height 16
type input "**********"
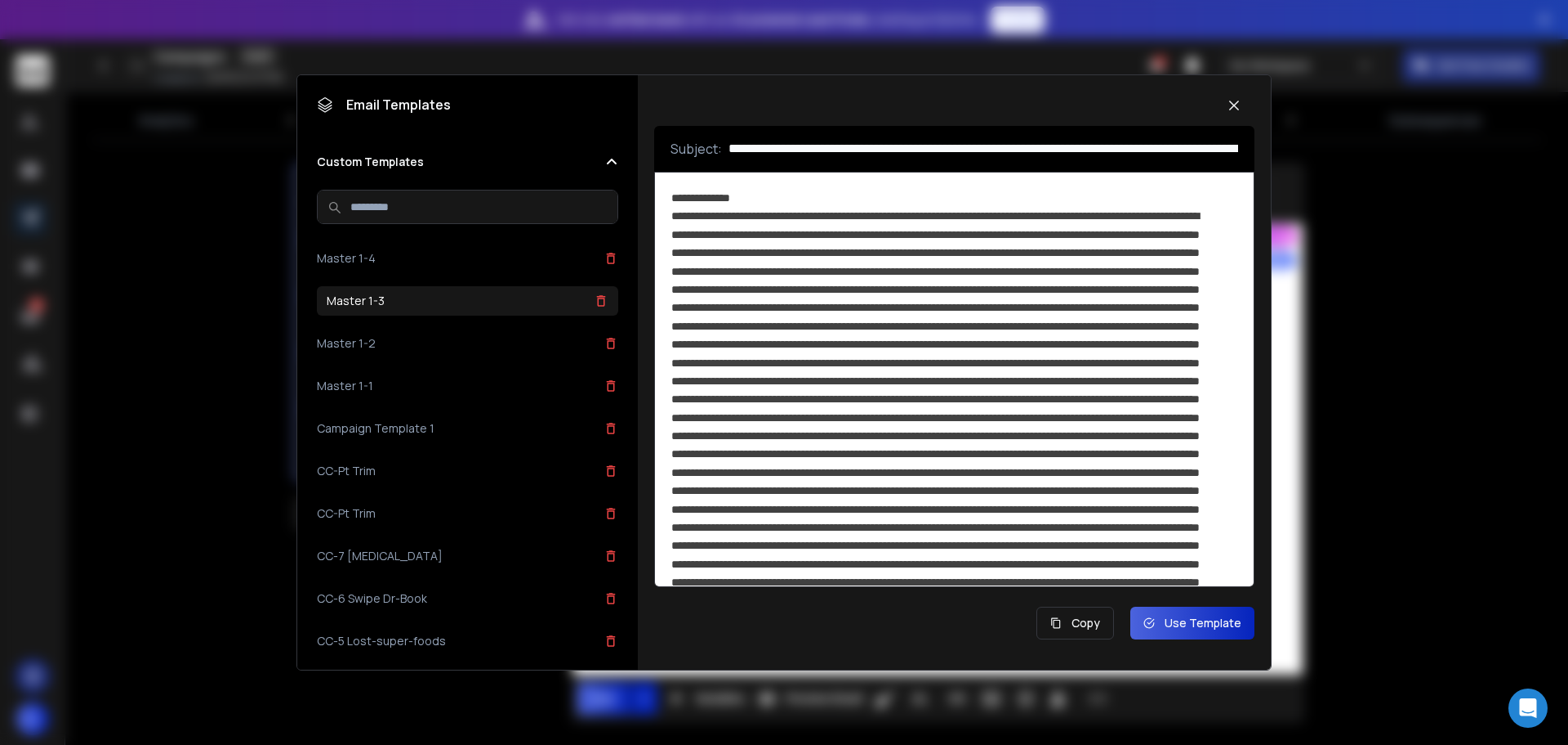
click at [1237, 103] on icon at bounding box center [1234, 105] width 9 height 9
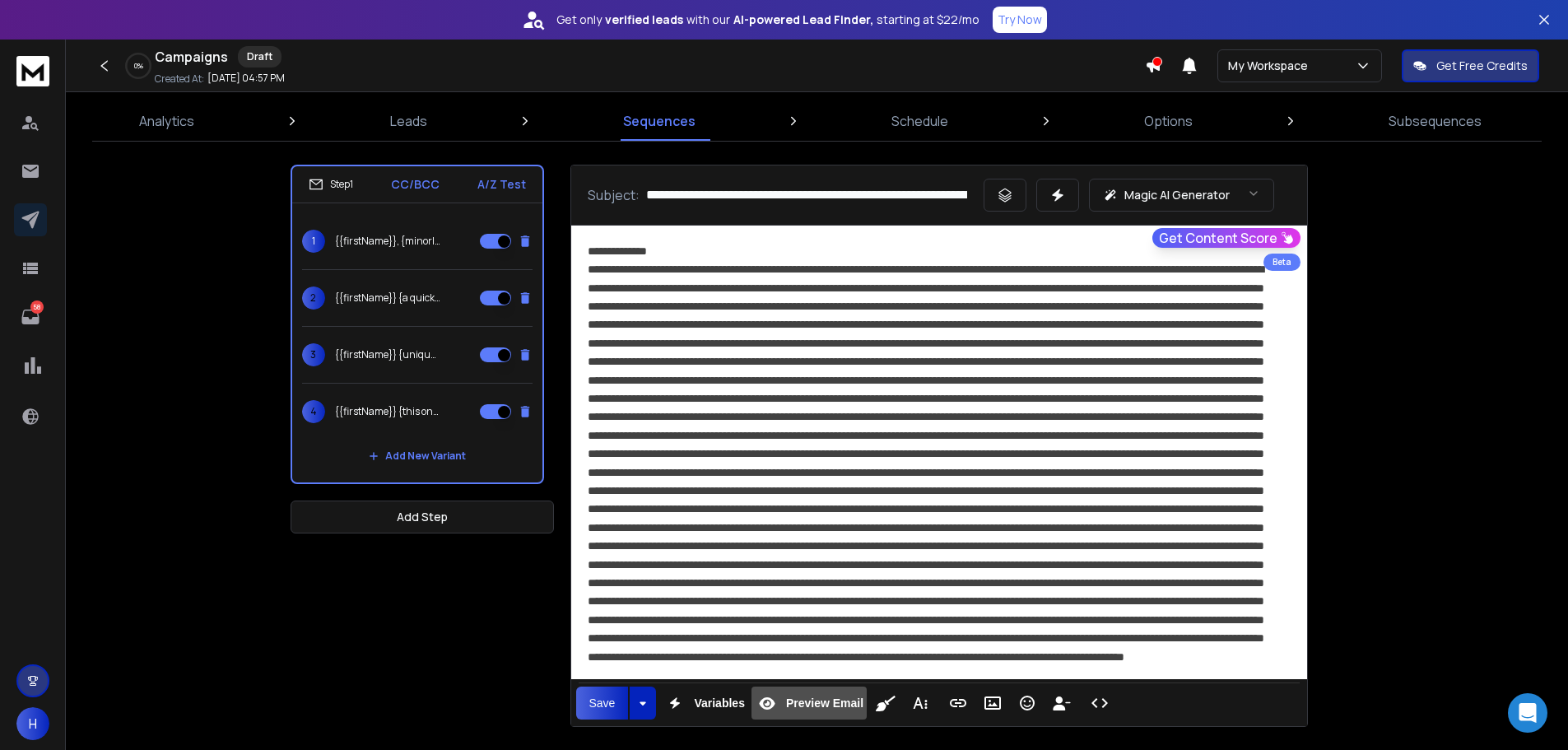
click at [830, 701] on span "Preview Email" at bounding box center [824, 703] width 84 height 14
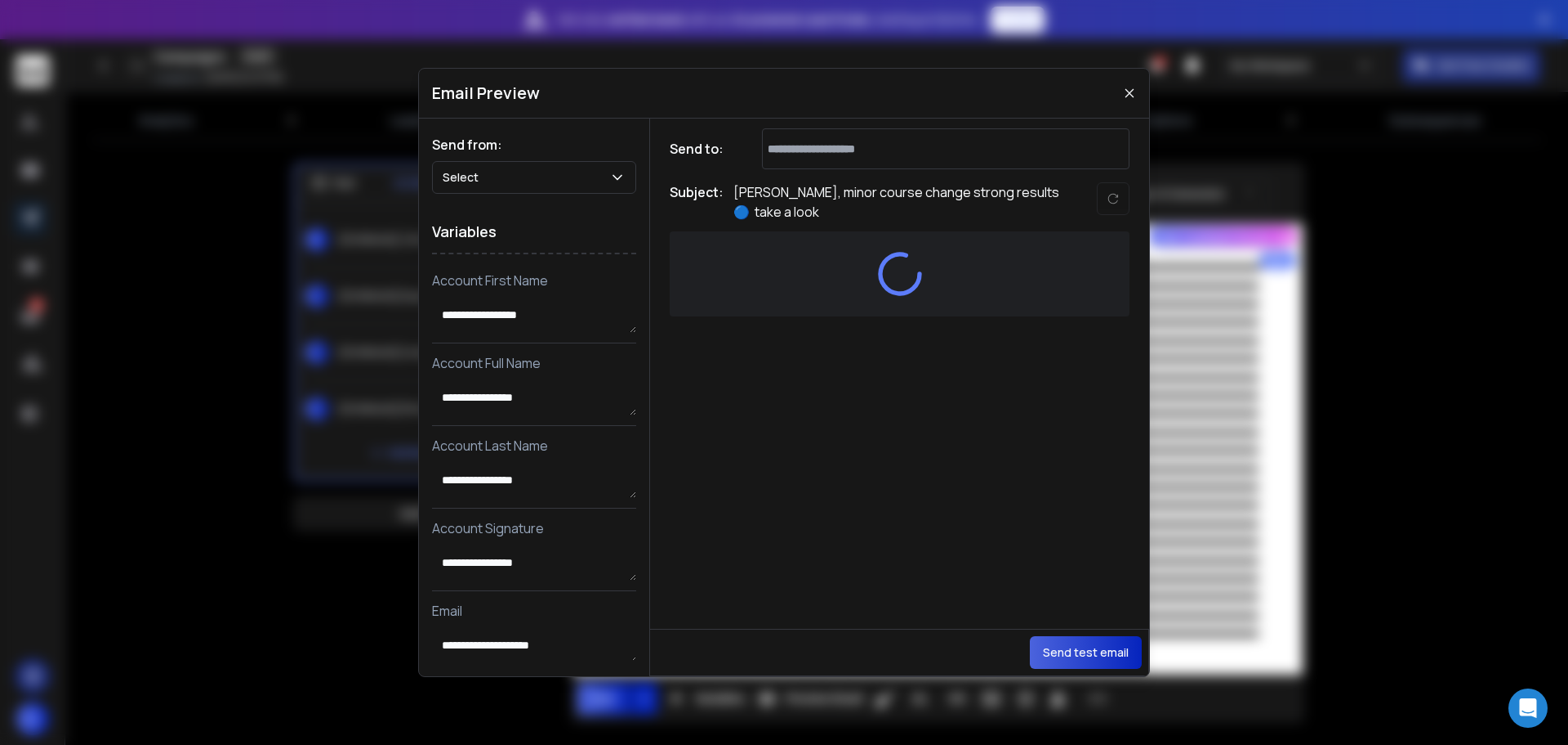
type textarea "**********"
type textarea "***"
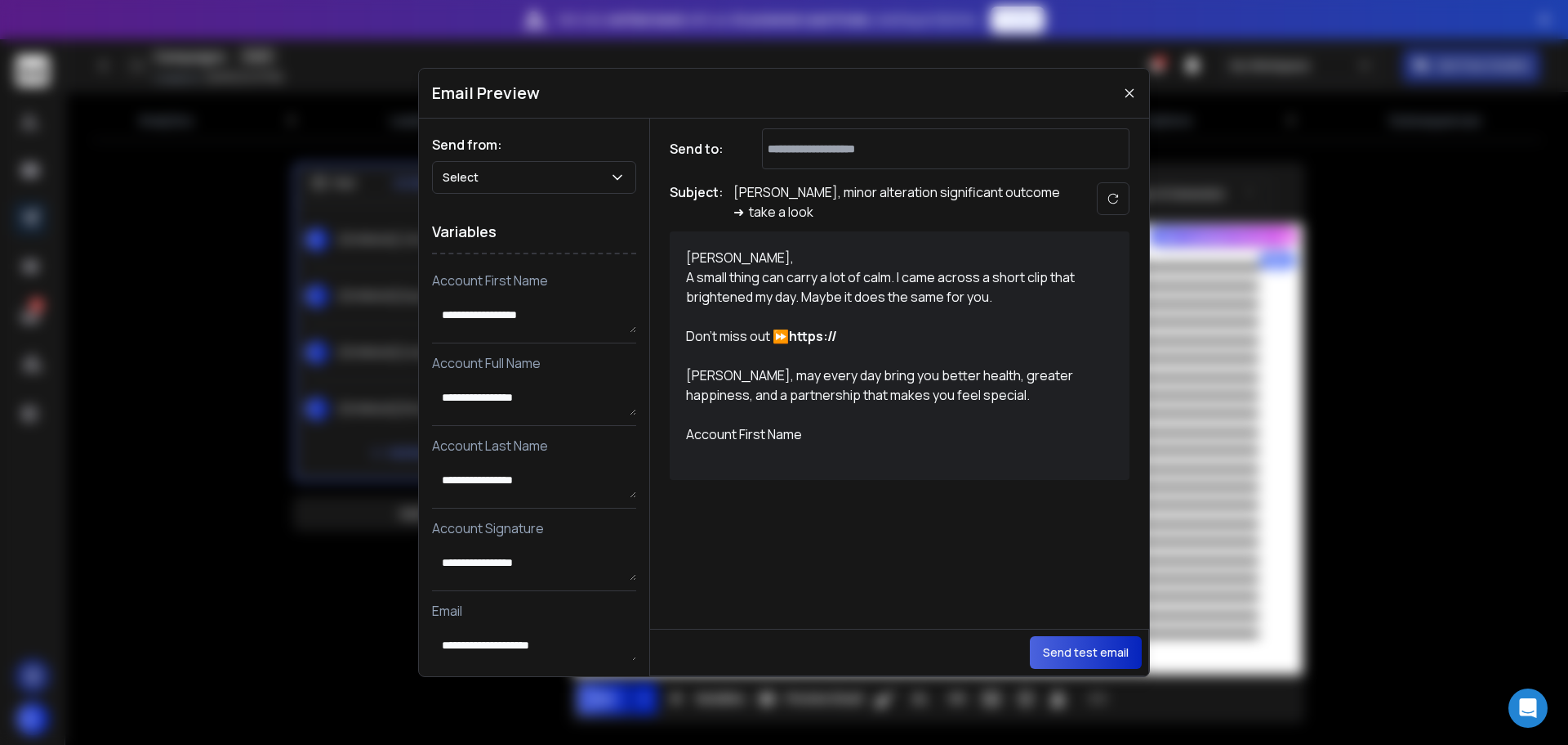
type textarea "****"
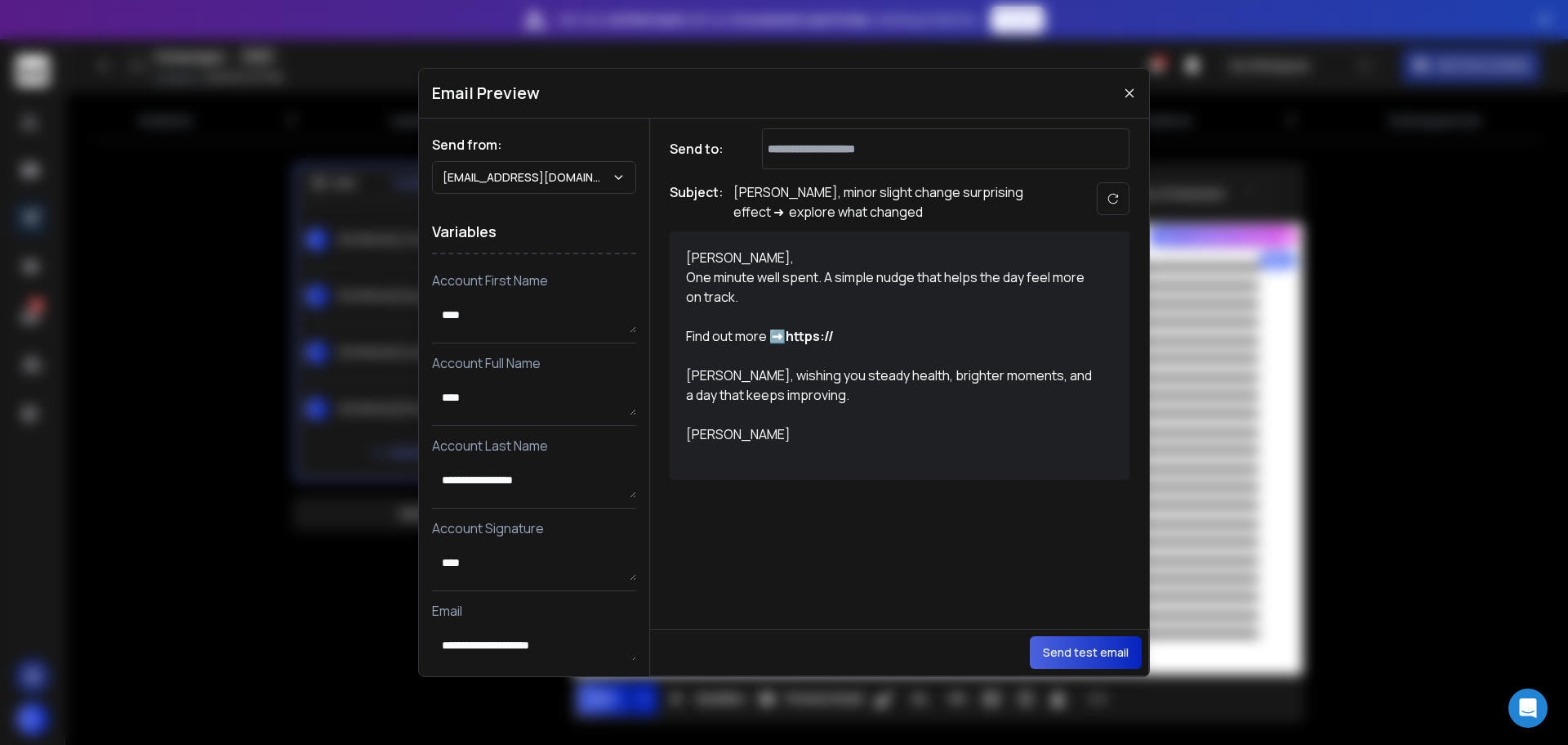
click at [1127, 88] on icon at bounding box center [1130, 93] width 13 height 13
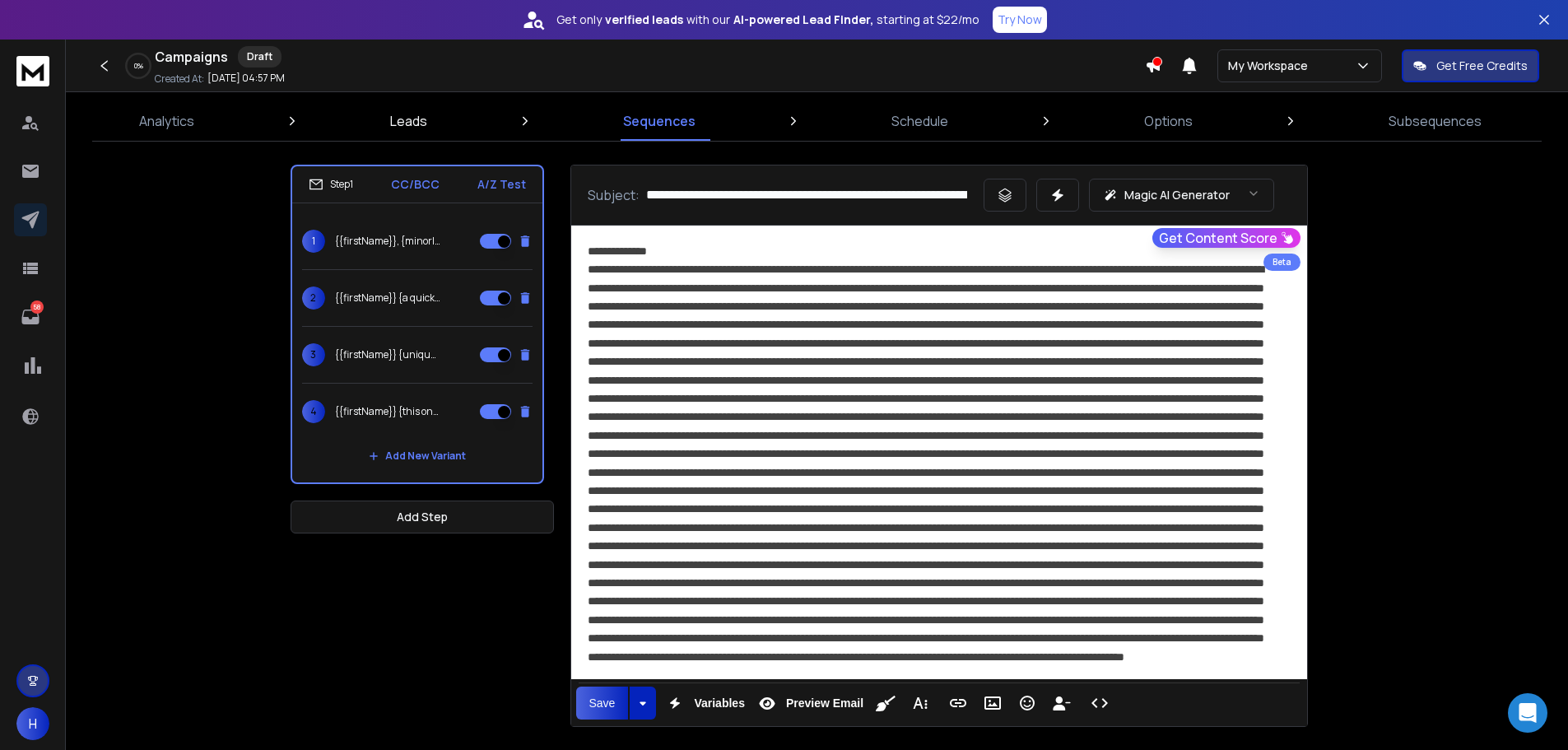
click at [415, 126] on p "Leads" at bounding box center [408, 120] width 37 height 20
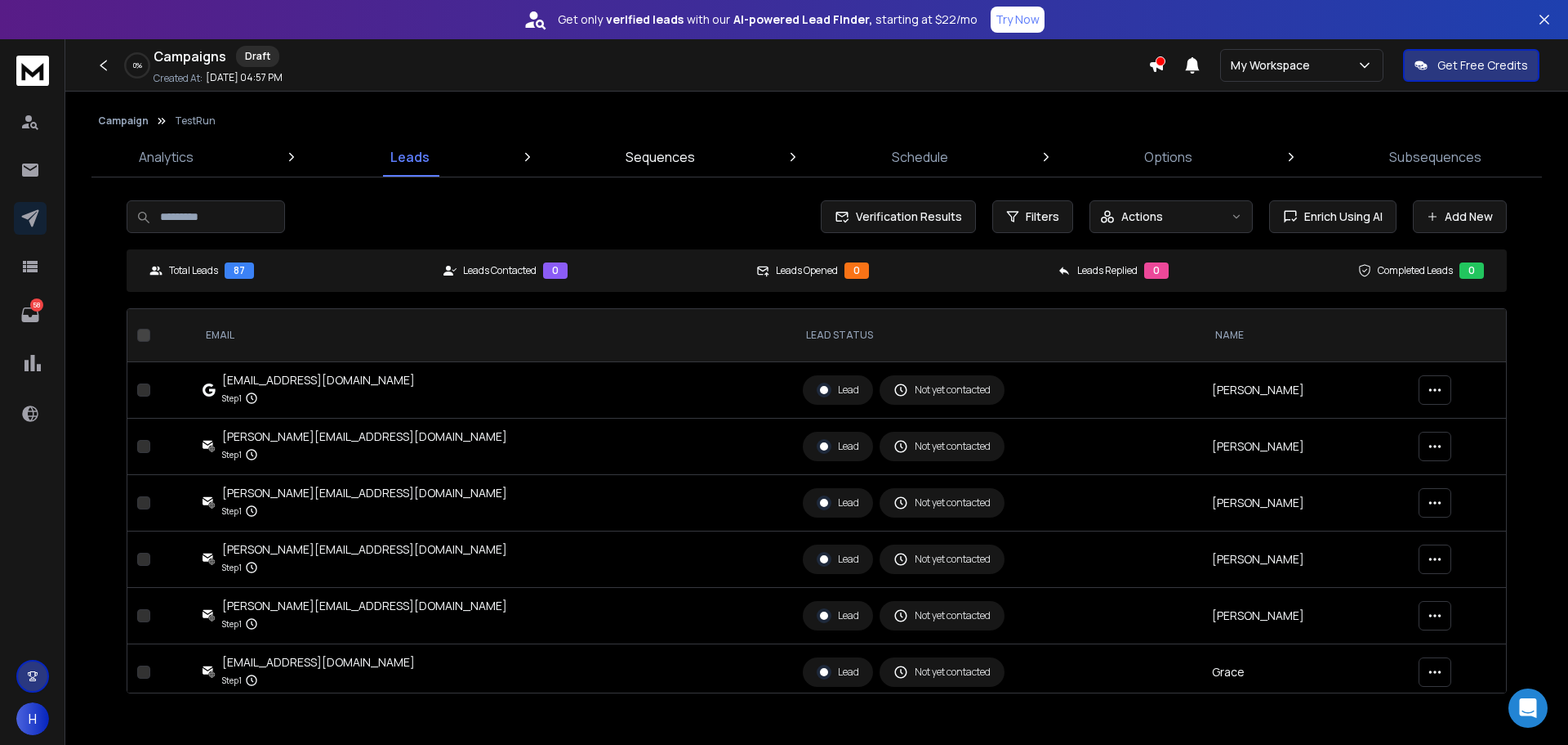
click at [649, 151] on p "Sequences" at bounding box center [661, 156] width 70 height 20
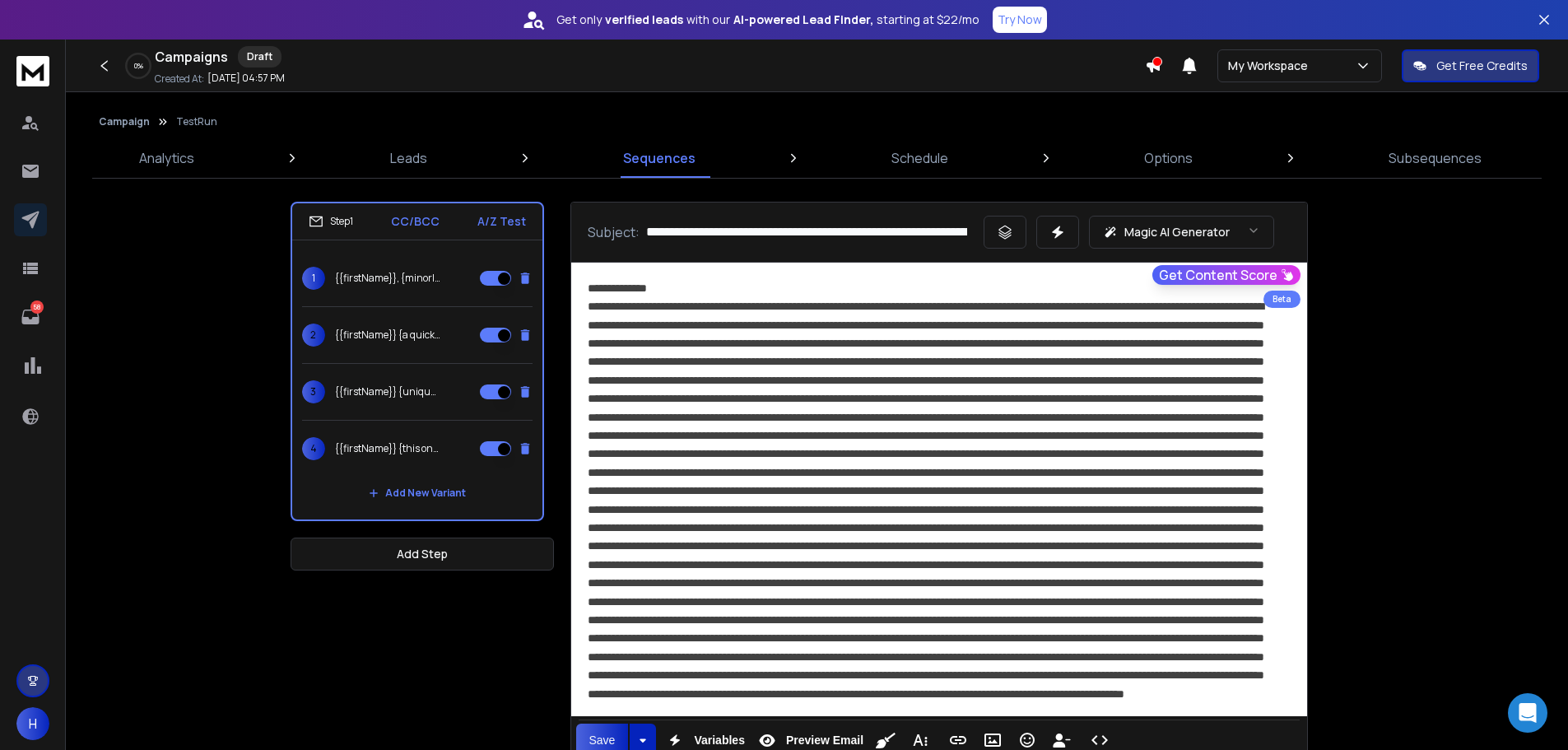
click at [675, 288] on div "**********" at bounding box center [932, 288] width 691 height 18
click at [916, 153] on p "Schedule" at bounding box center [920, 157] width 57 height 20
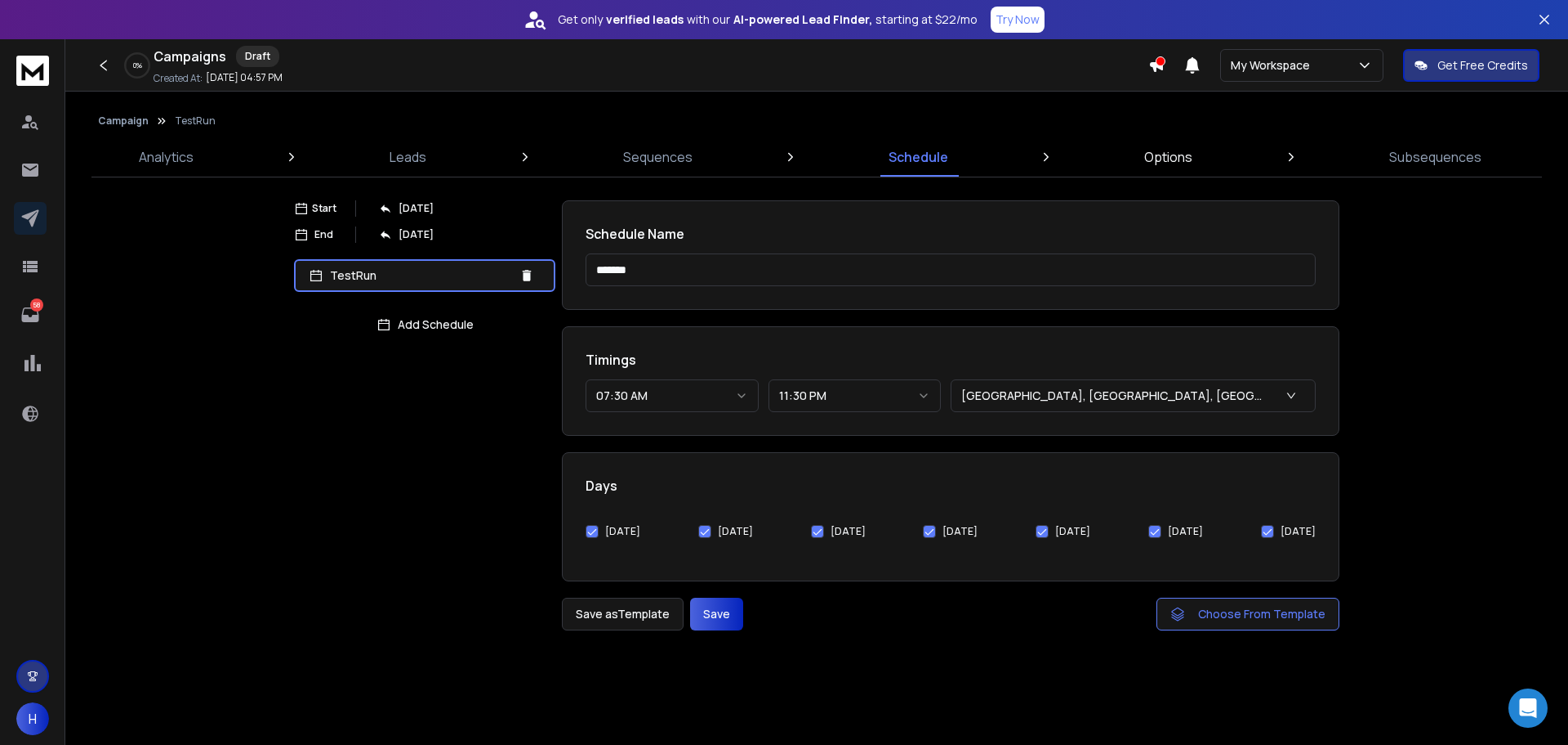
click at [1179, 158] on p "Options" at bounding box center [1168, 156] width 48 height 20
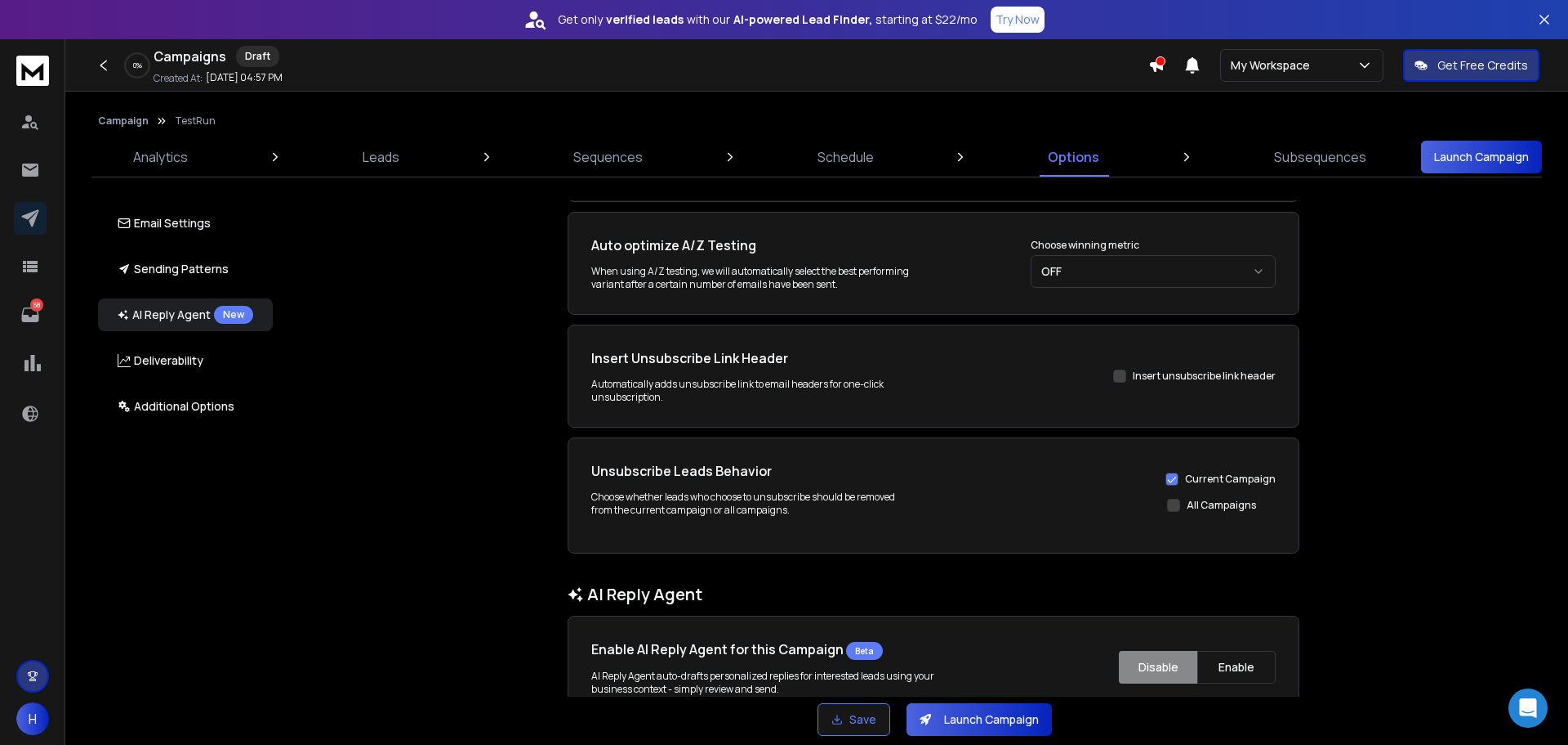
scroll to position [765, 0]
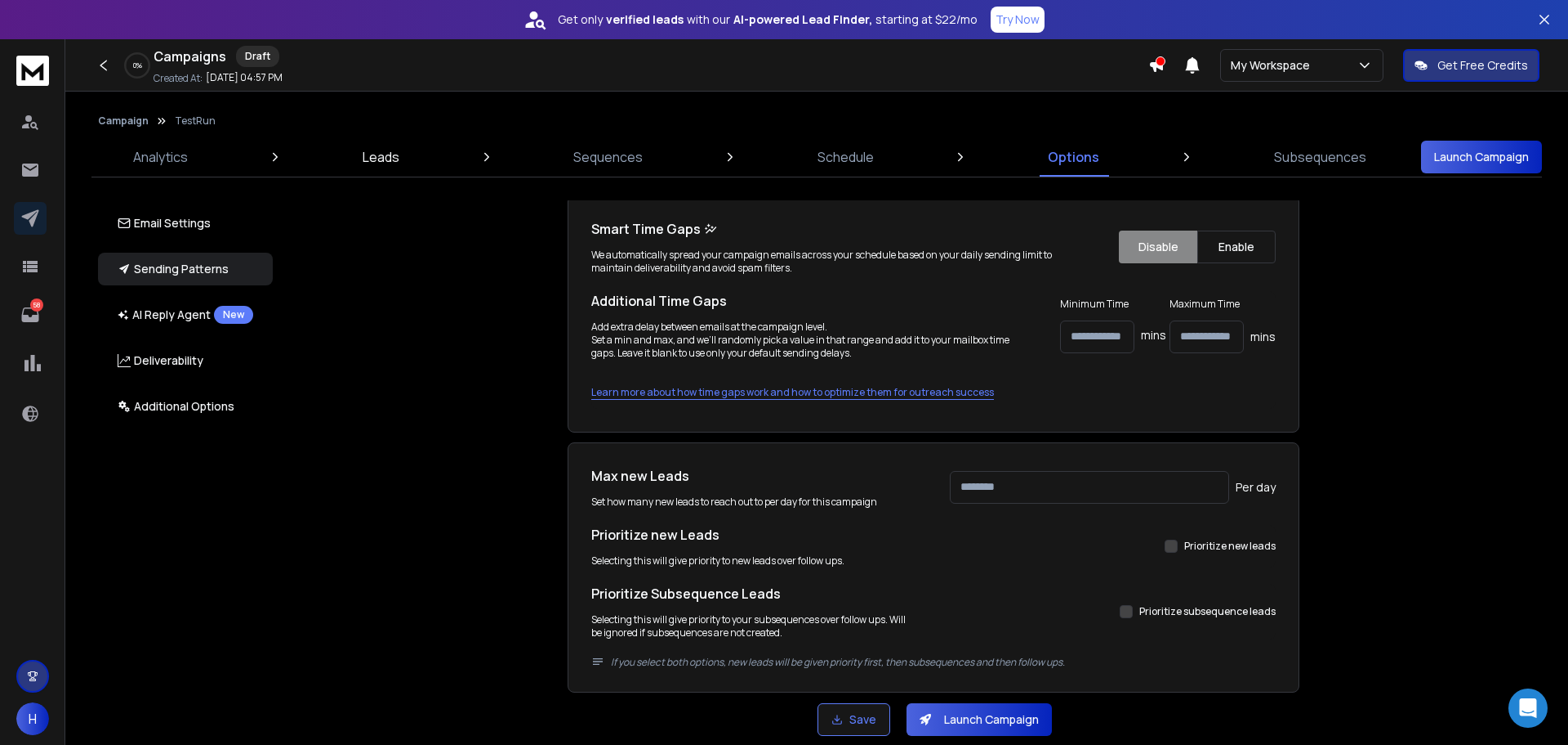
click at [397, 156] on p "Leads" at bounding box center [381, 156] width 37 height 20
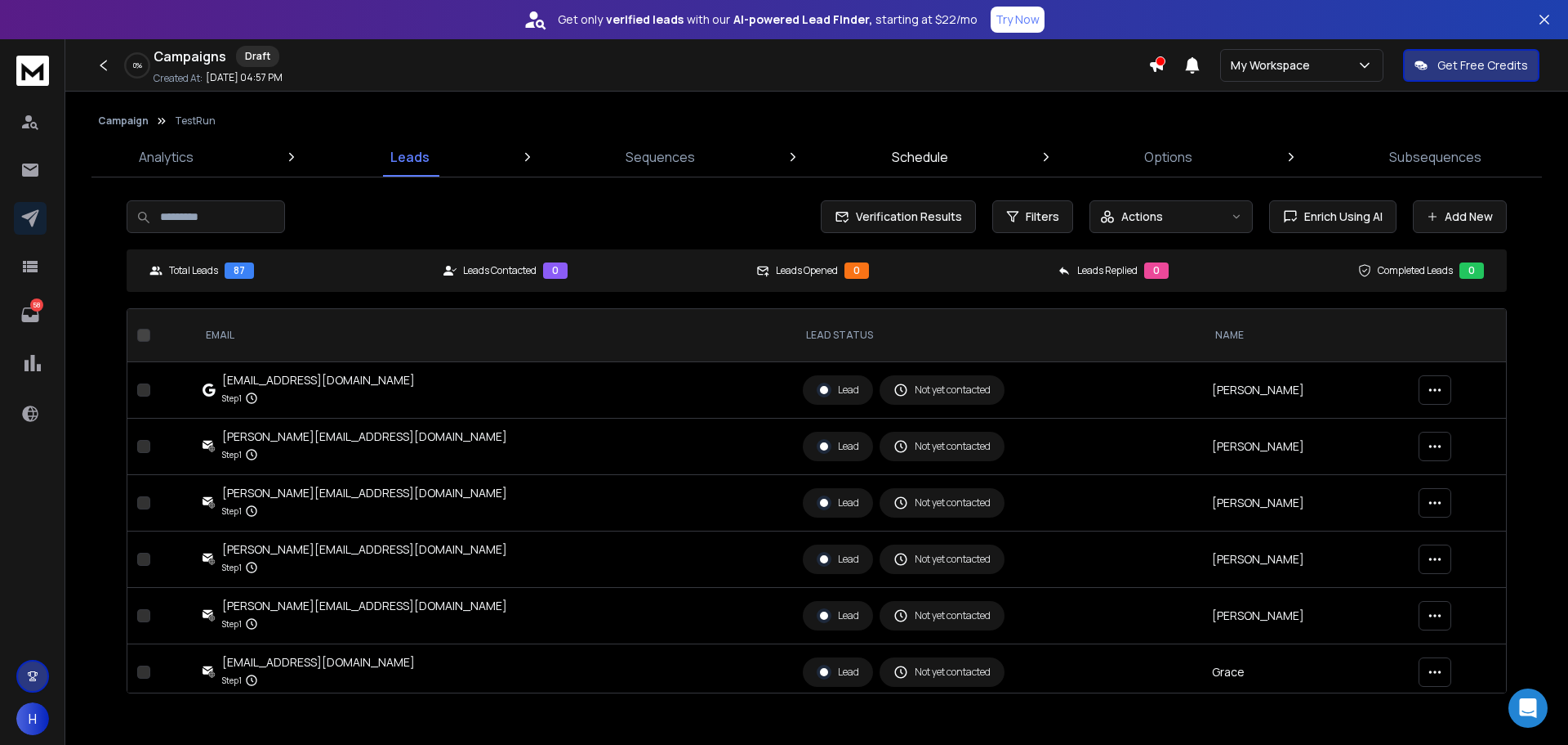
click at [936, 152] on p "Schedule" at bounding box center [920, 156] width 56 height 20
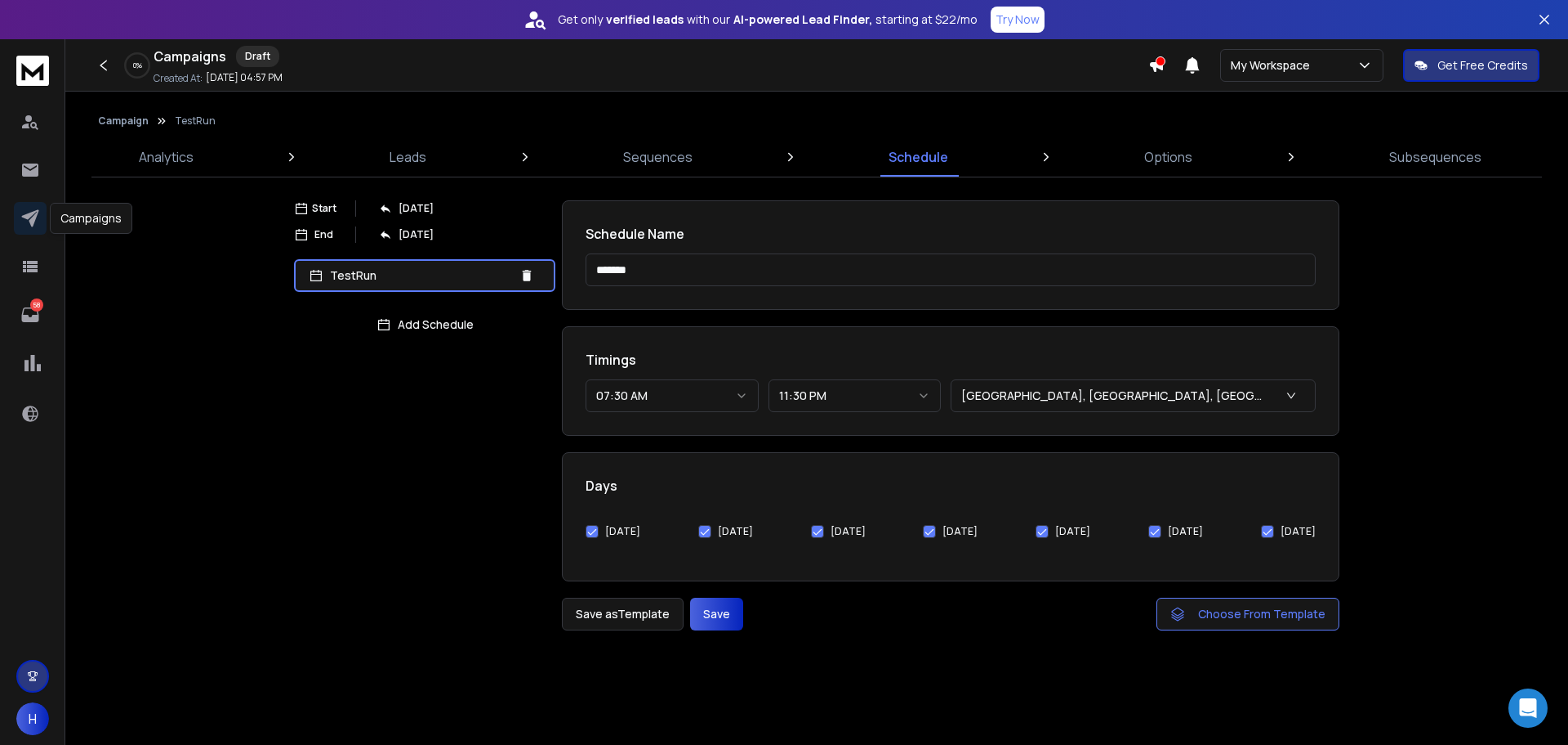
click at [35, 211] on icon at bounding box center [30, 217] width 17 height 17
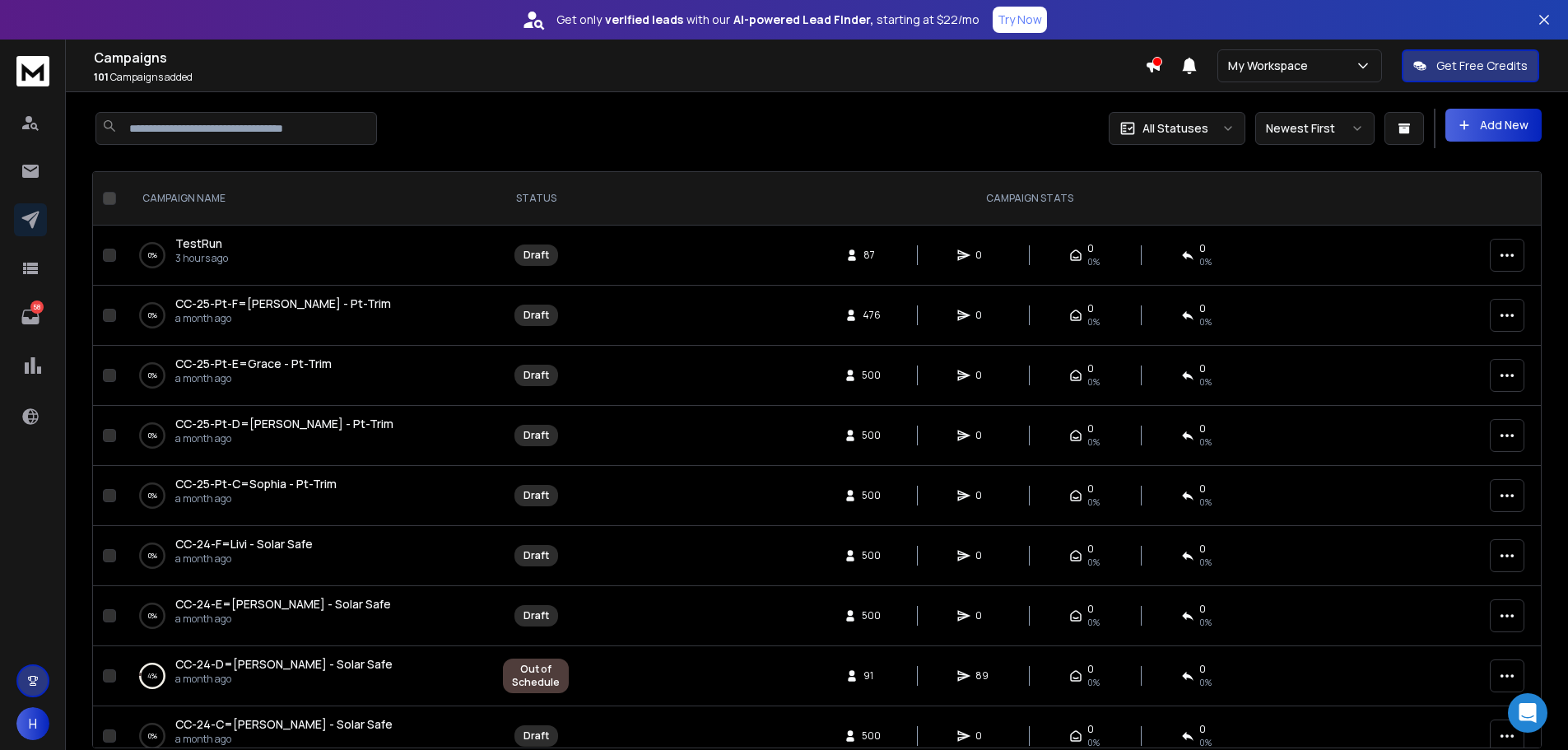
click at [190, 248] on span "TestRun" at bounding box center [199, 243] width 47 height 16
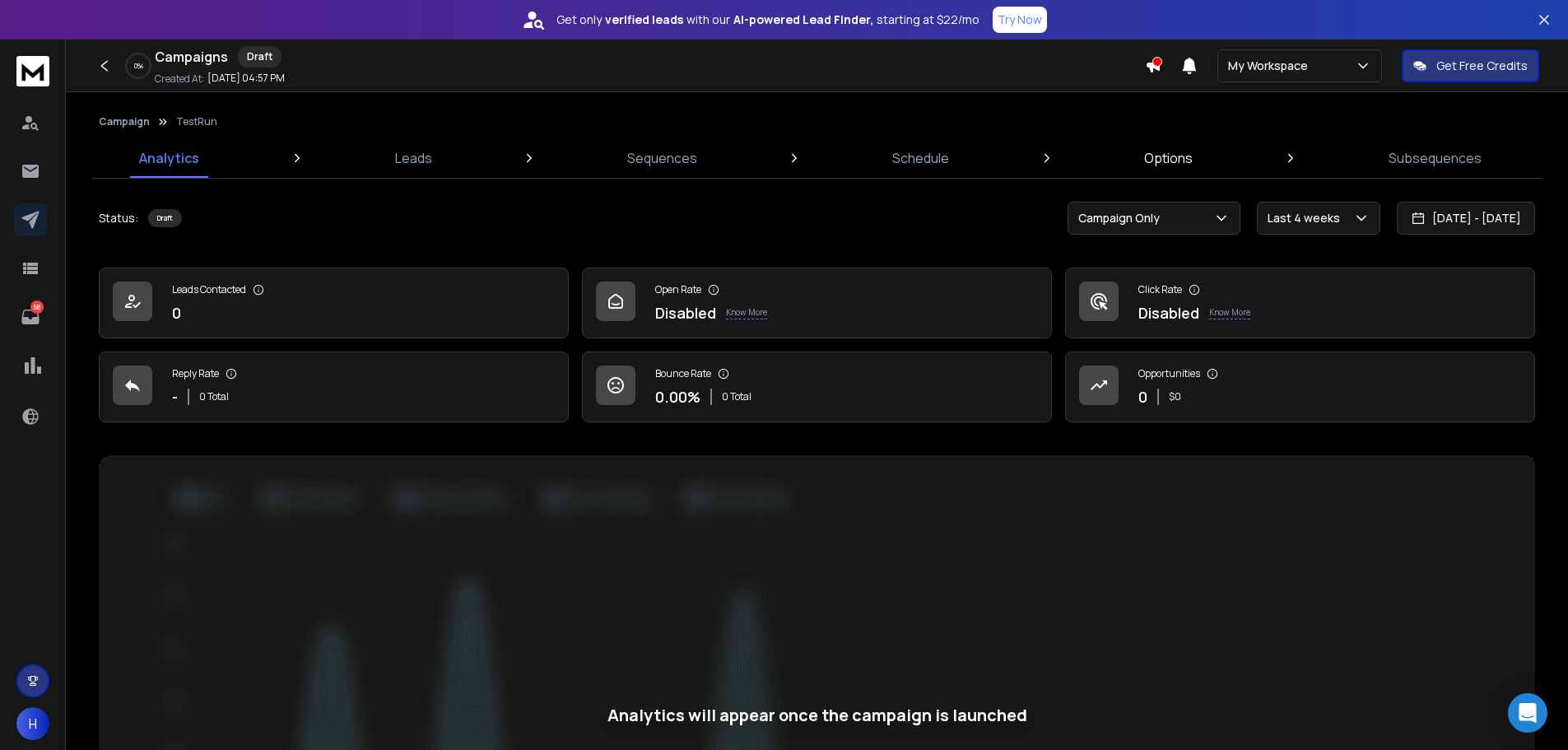
click at [1151, 164] on p "Options" at bounding box center [1168, 157] width 48 height 20
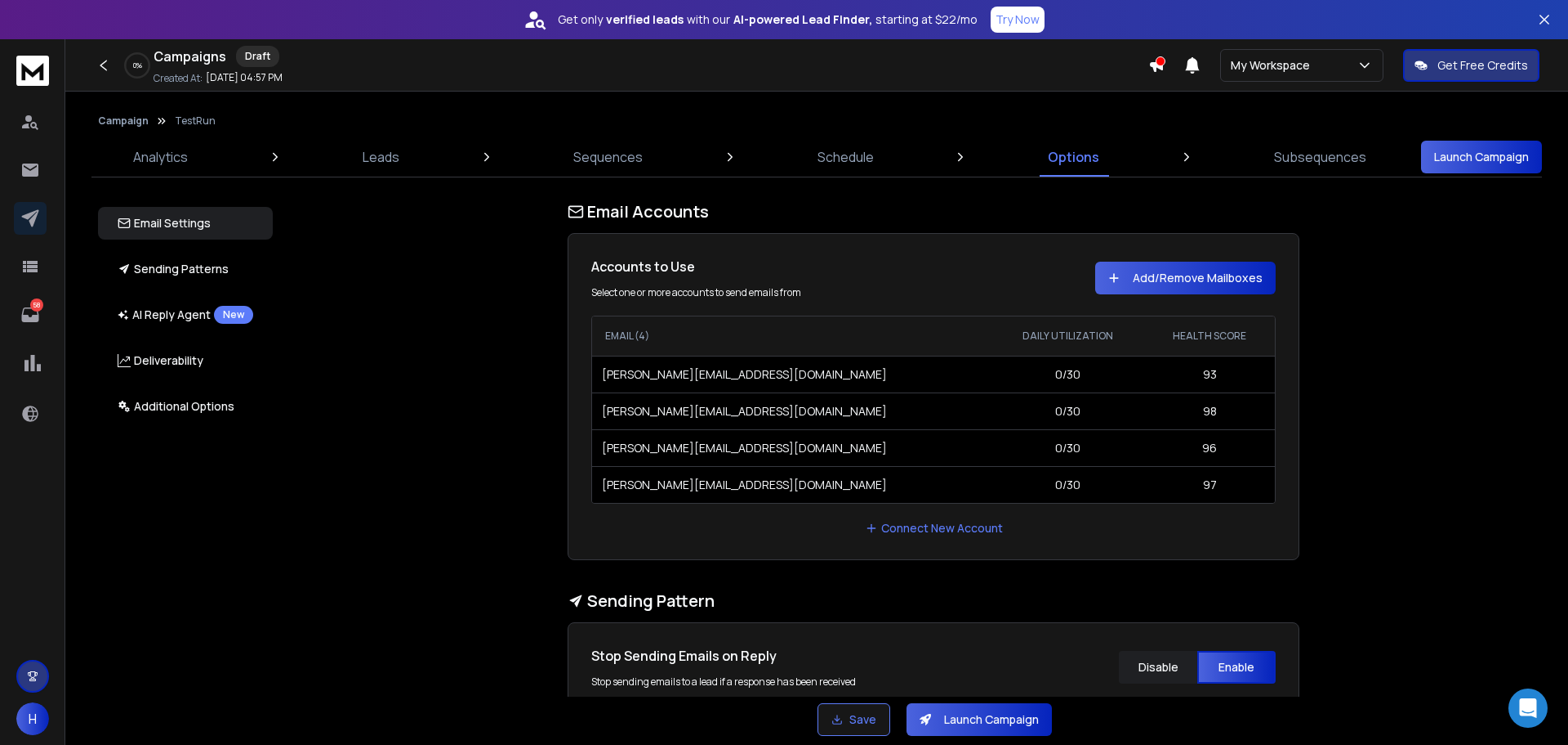
click at [479, 325] on div "Email Accounts Accounts to Use Select one or more accounts to send emails from …" at bounding box center [943, 448] width 1289 height 496
